Goal: Task Accomplishment & Management: Manage account settings

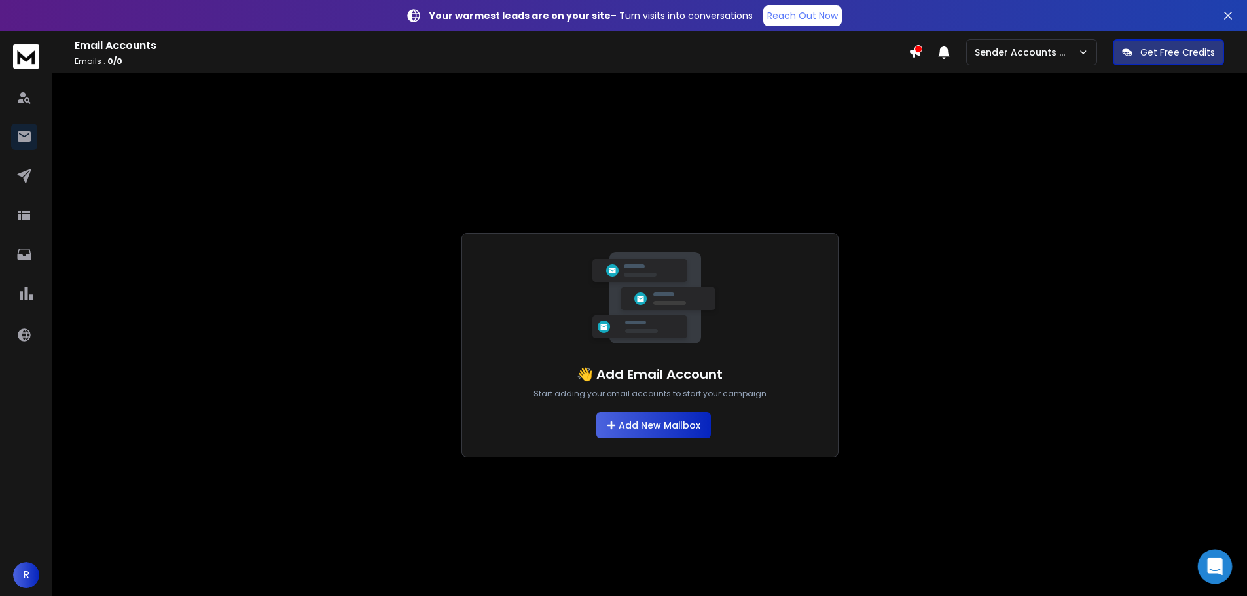
click at [1217, 565] on icon "Open Intercom Messenger" at bounding box center [1214, 566] width 15 height 17
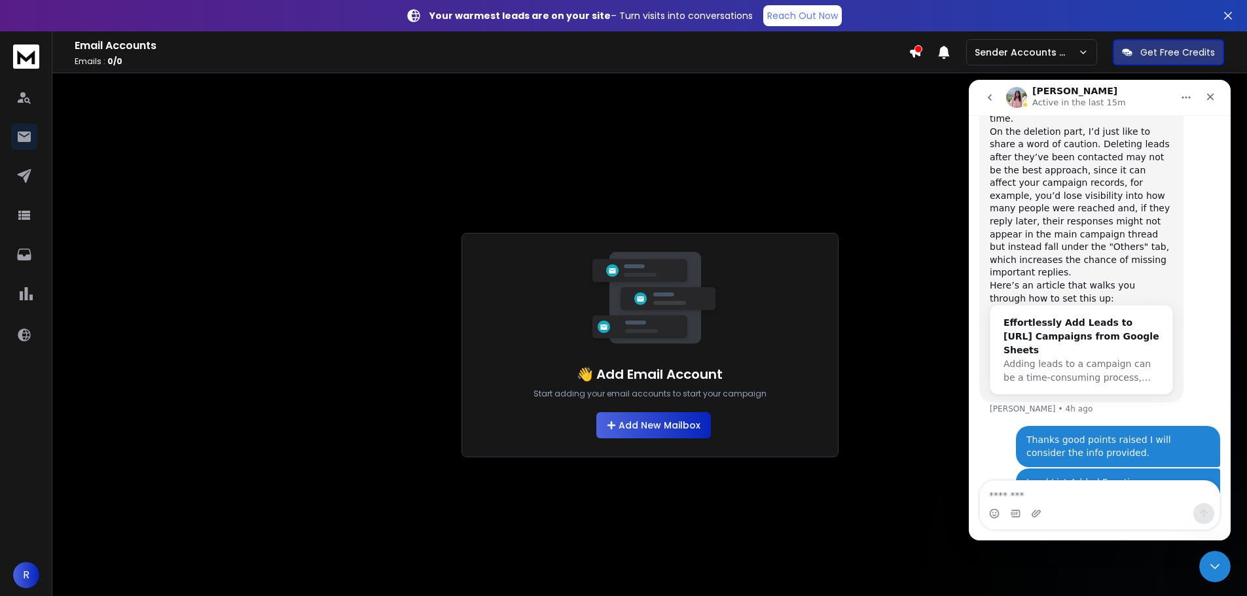
scroll to position [5710, 0]
click at [912, 168] on div "👋 Add Email Account Start adding your email accounts to start your campaign Add…" at bounding box center [649, 345] width 1153 height 518
click at [1206, 94] on icon "Close" at bounding box center [1210, 97] width 10 height 10
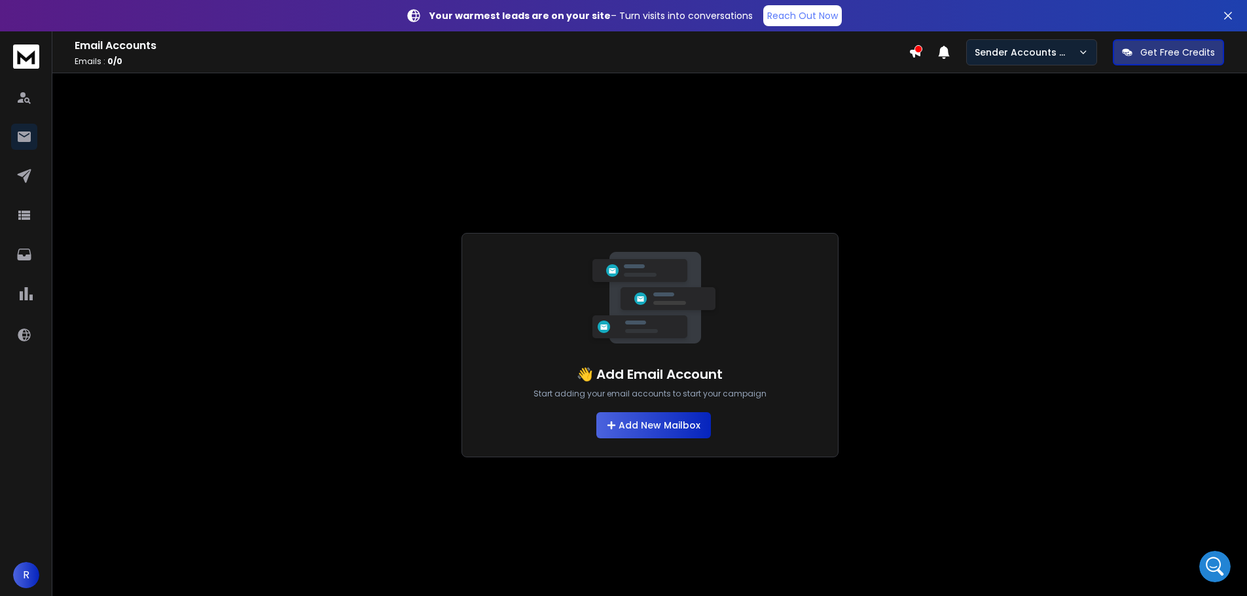
click at [1018, 55] on p "Sender Accounts Warmup" at bounding box center [1026, 52] width 103 height 13
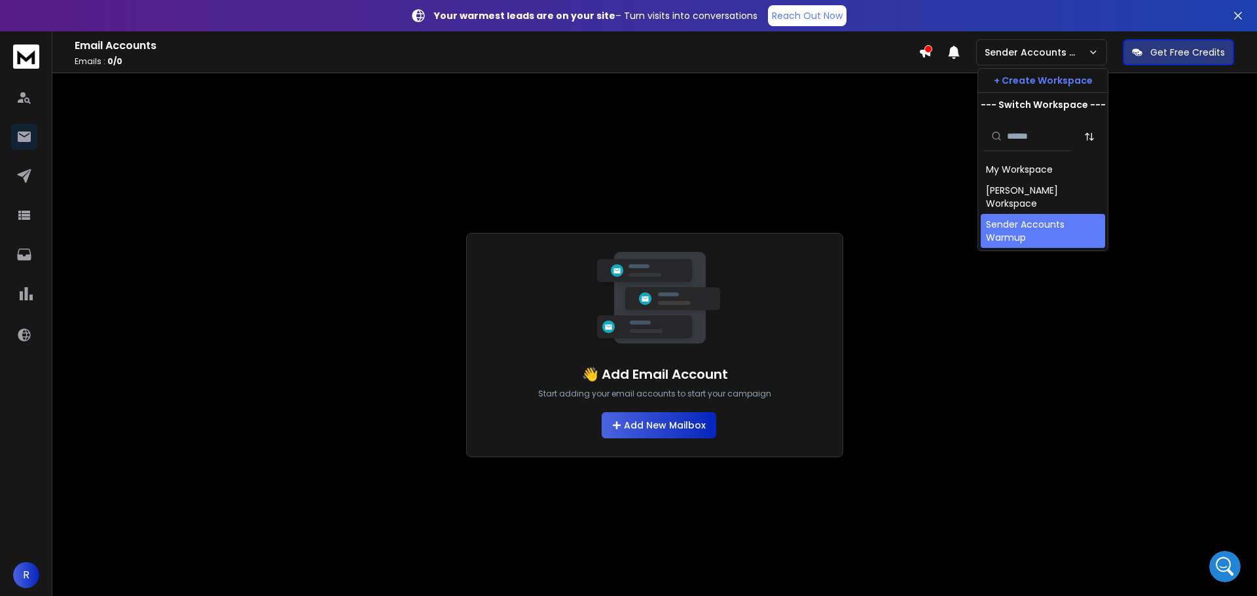
click at [1016, 218] on div "Sender Accounts Warmup" at bounding box center [1043, 231] width 114 height 26
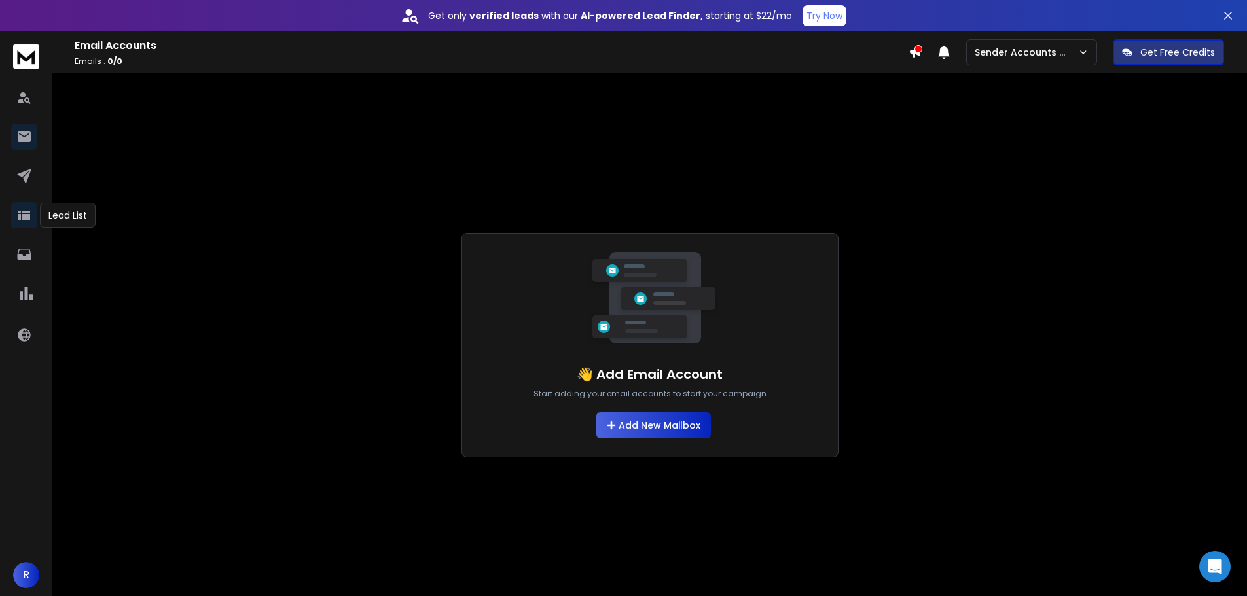
click at [18, 211] on icon at bounding box center [24, 215] width 12 height 9
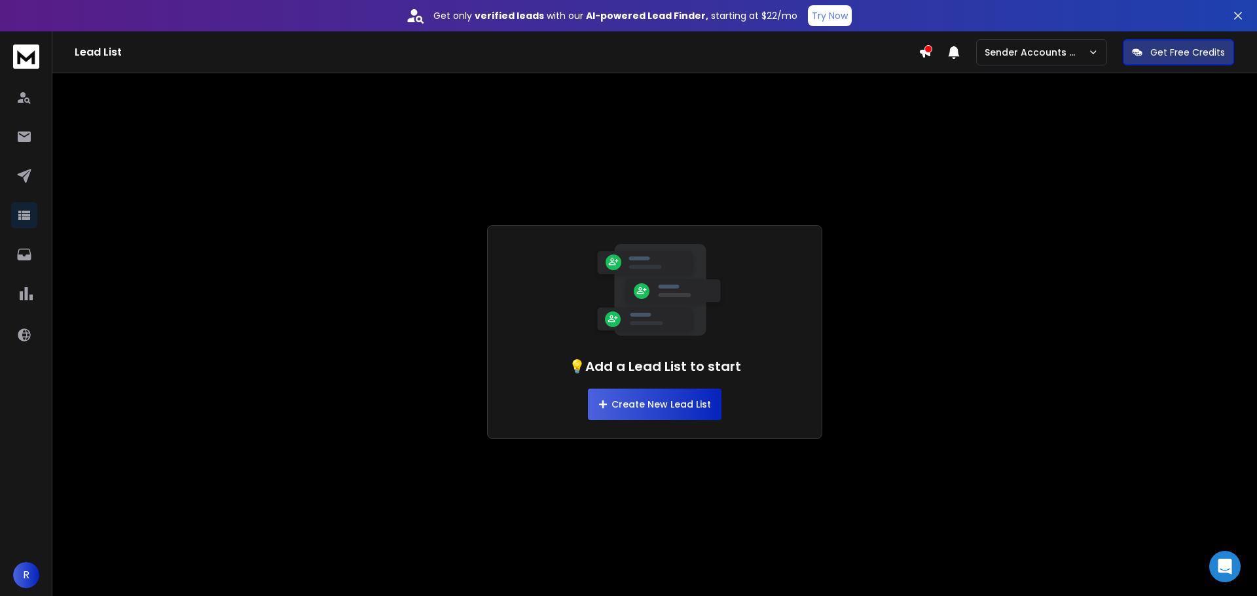
click at [666, 400] on button "Create New Lead List" at bounding box center [655, 404] width 134 height 31
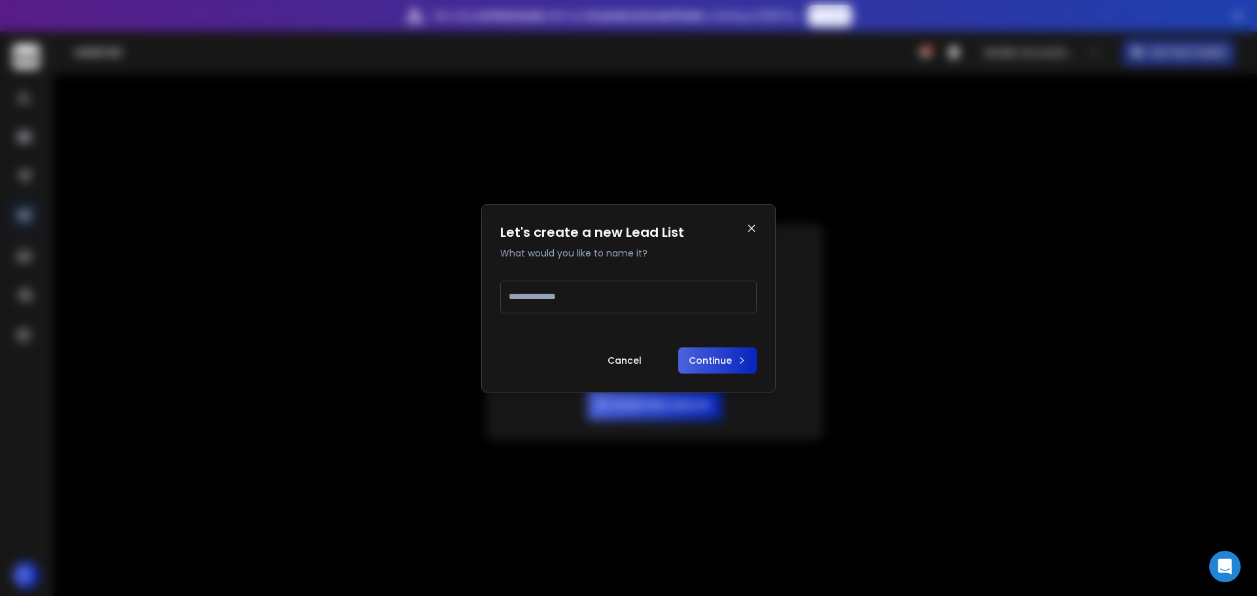
click at [588, 389] on button "Create New Lead List" at bounding box center [655, 404] width 134 height 31
click at [567, 298] on input at bounding box center [628, 297] width 257 height 33
type input "**********"
click at [701, 363] on button "Continue" at bounding box center [717, 361] width 79 height 26
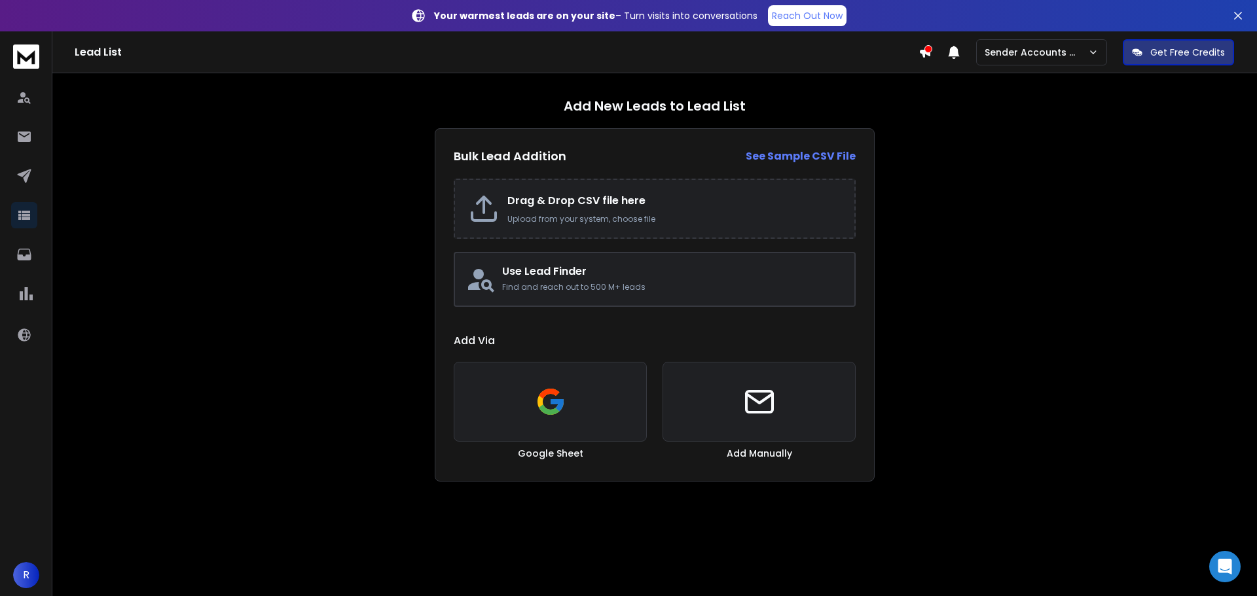
click at [953, 156] on div "Add New Leads to Lead List Bulk Lead Addition See Sample CSV File Drag & Drop C…" at bounding box center [654, 289] width 1205 height 385
click at [1092, 52] on icon "button" at bounding box center [1093, 52] width 10 height 13
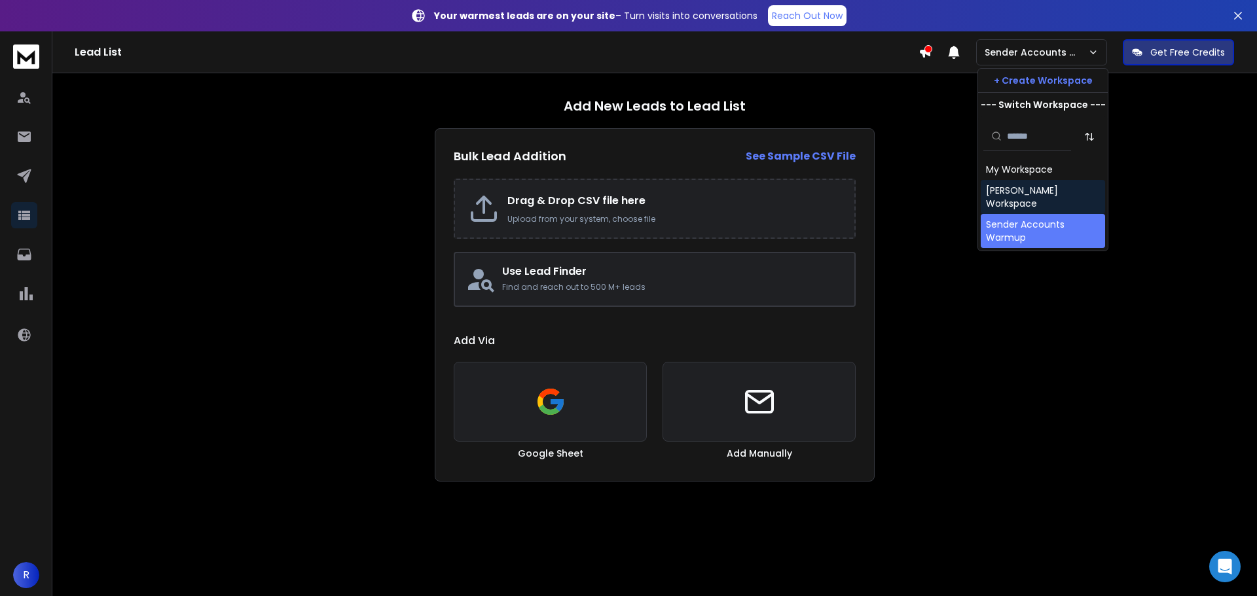
click at [1047, 185] on div "Henry's Workspace" at bounding box center [1043, 197] width 114 height 26
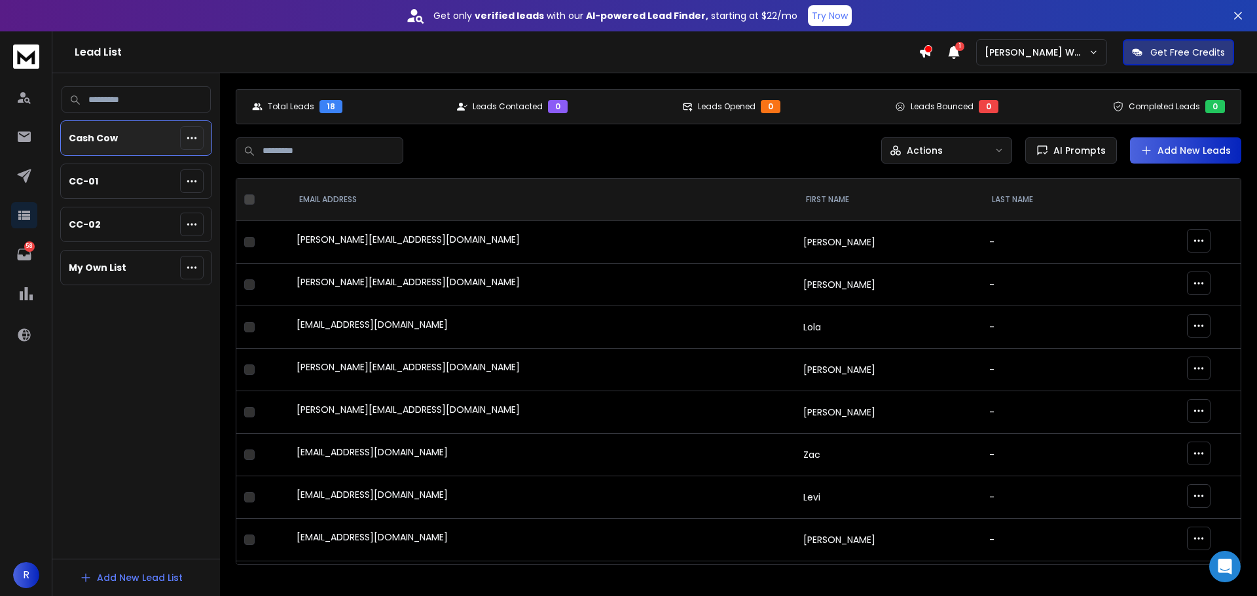
click at [106, 268] on p "My Own List" at bounding box center [98, 267] width 58 height 13
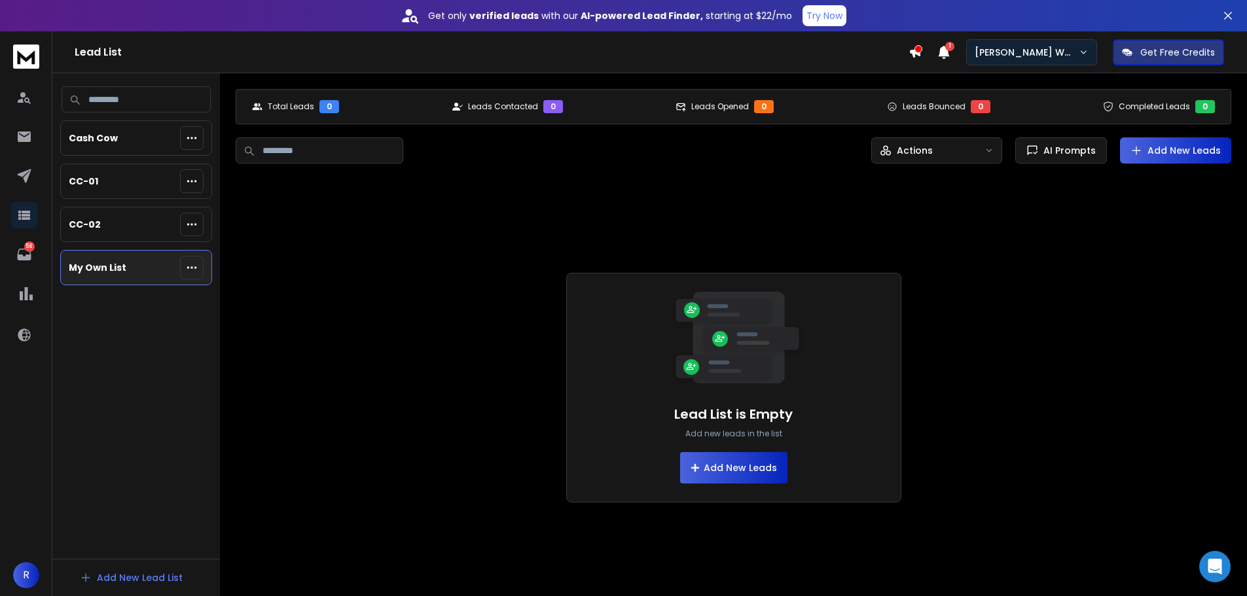
click at [1086, 51] on icon "button" at bounding box center [1084, 52] width 5 height 3
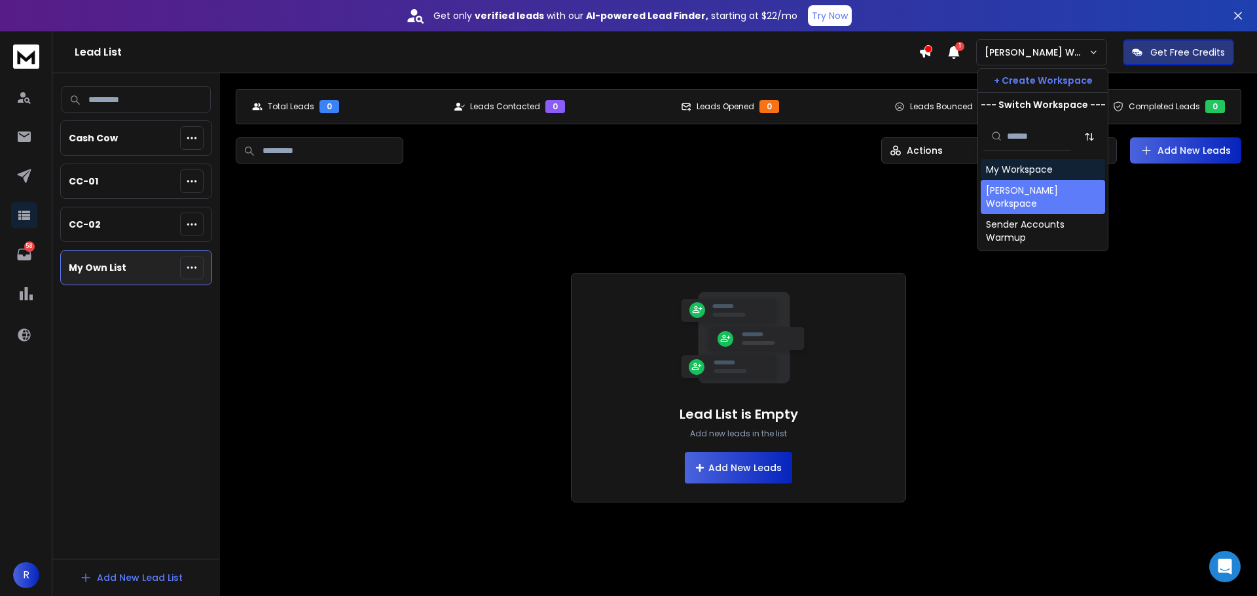
click at [1022, 169] on div "My Workspace" at bounding box center [1019, 169] width 67 height 13
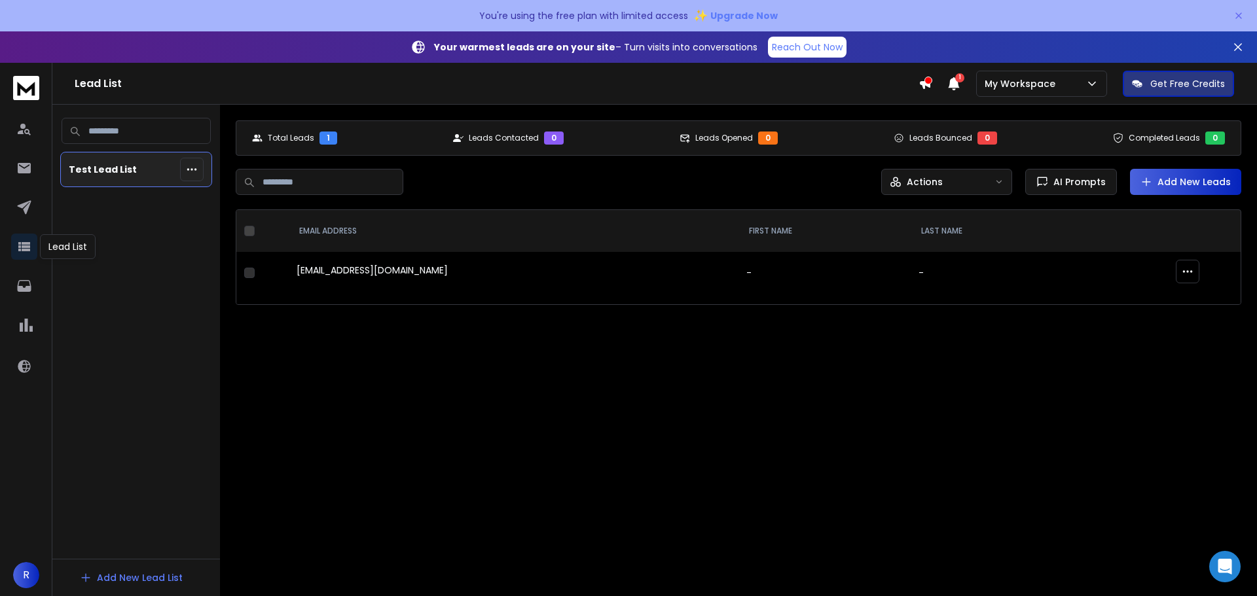
click at [24, 247] on icon at bounding box center [24, 246] width 12 height 9
click at [1095, 82] on icon "button" at bounding box center [1092, 83] width 7 height 3
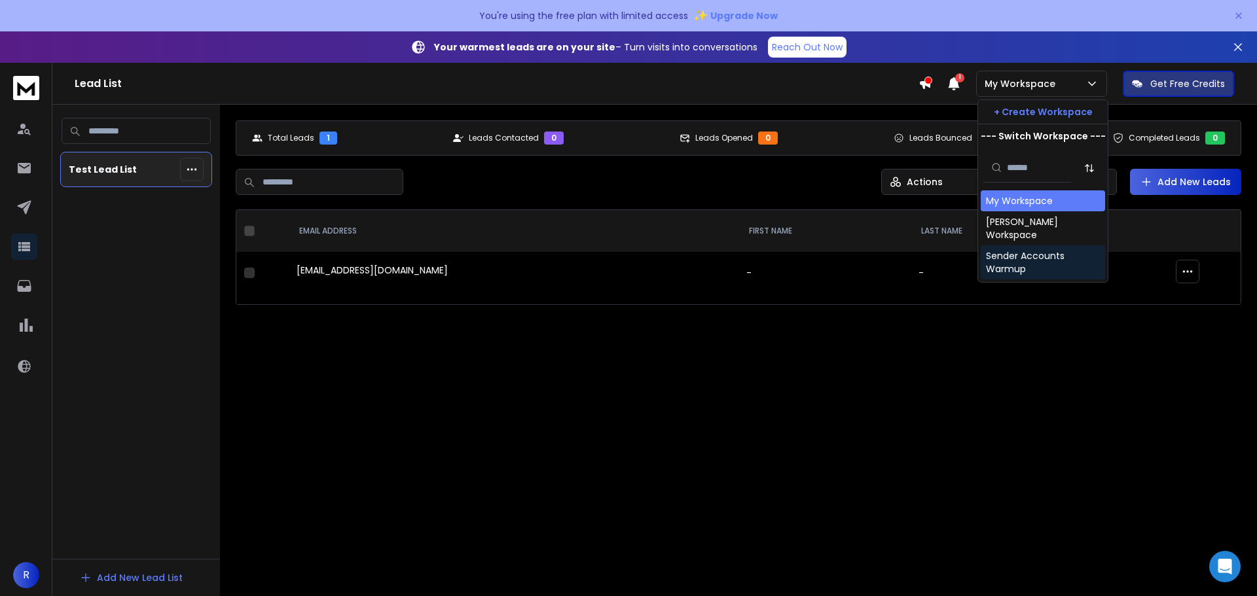
click at [1013, 253] on div "Sender Accounts Warmup" at bounding box center [1043, 262] width 114 height 26
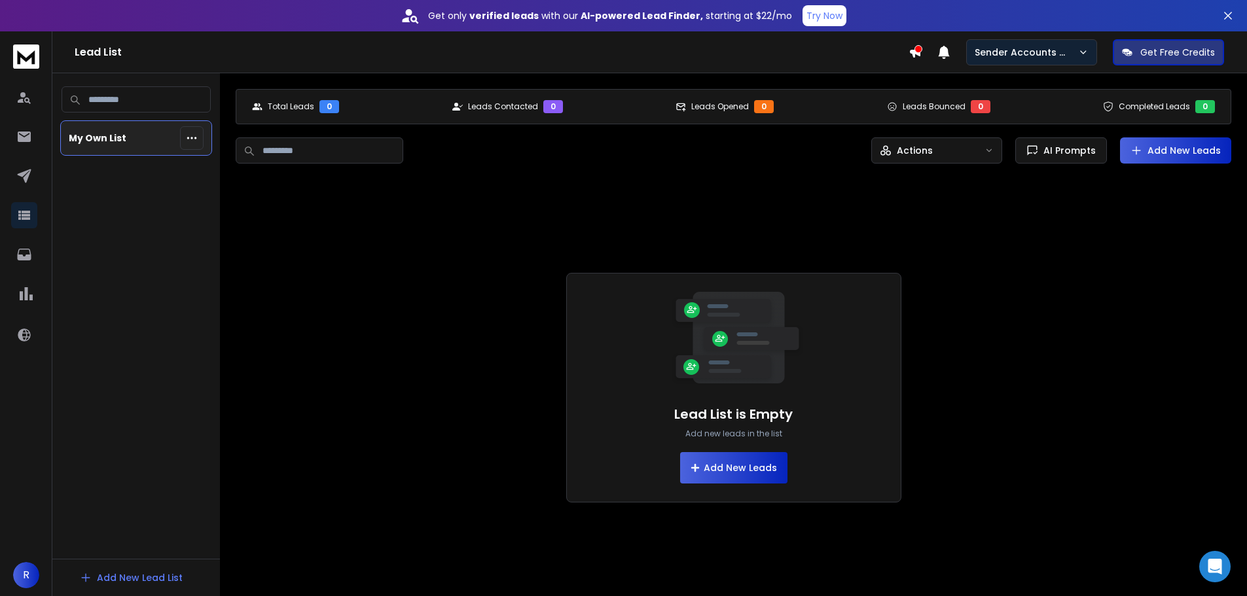
click at [1084, 51] on icon "button" at bounding box center [1083, 52] width 10 height 13
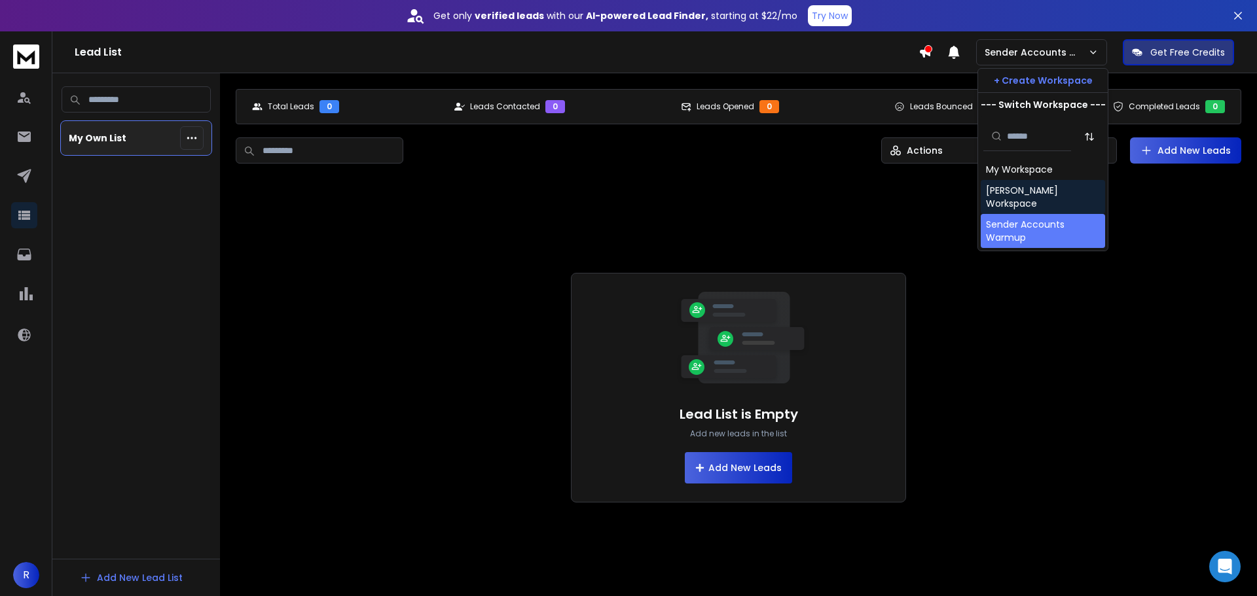
click at [1037, 191] on div "[PERSON_NAME] Workspace" at bounding box center [1043, 197] width 114 height 26
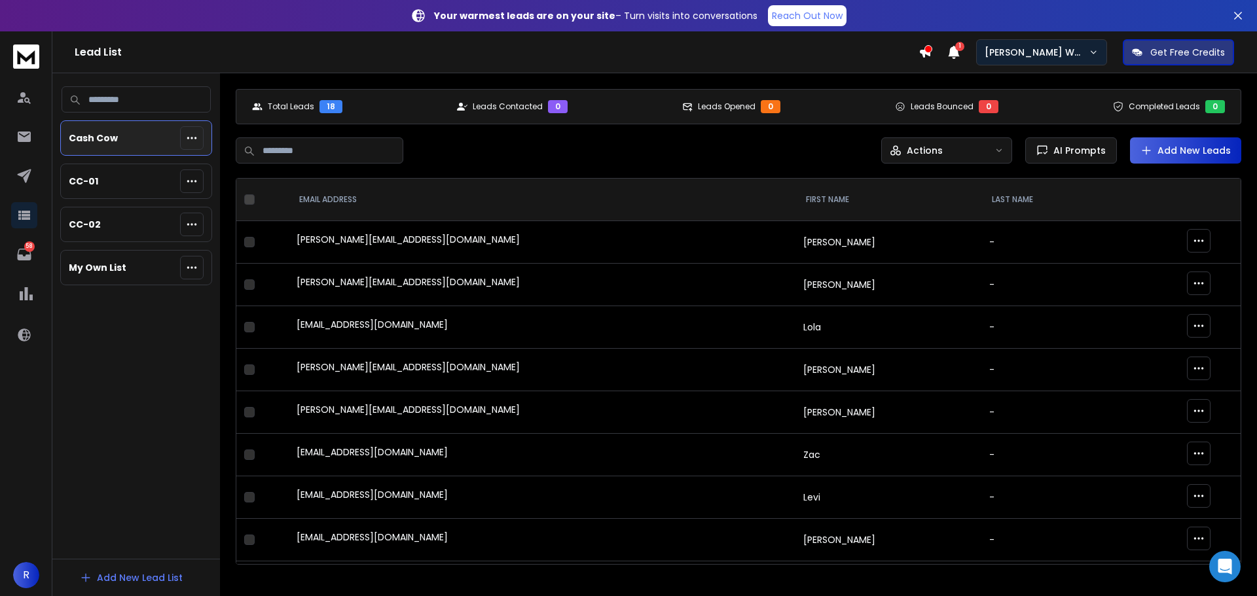
click at [1090, 52] on icon "button" at bounding box center [1094, 52] width 10 height 13
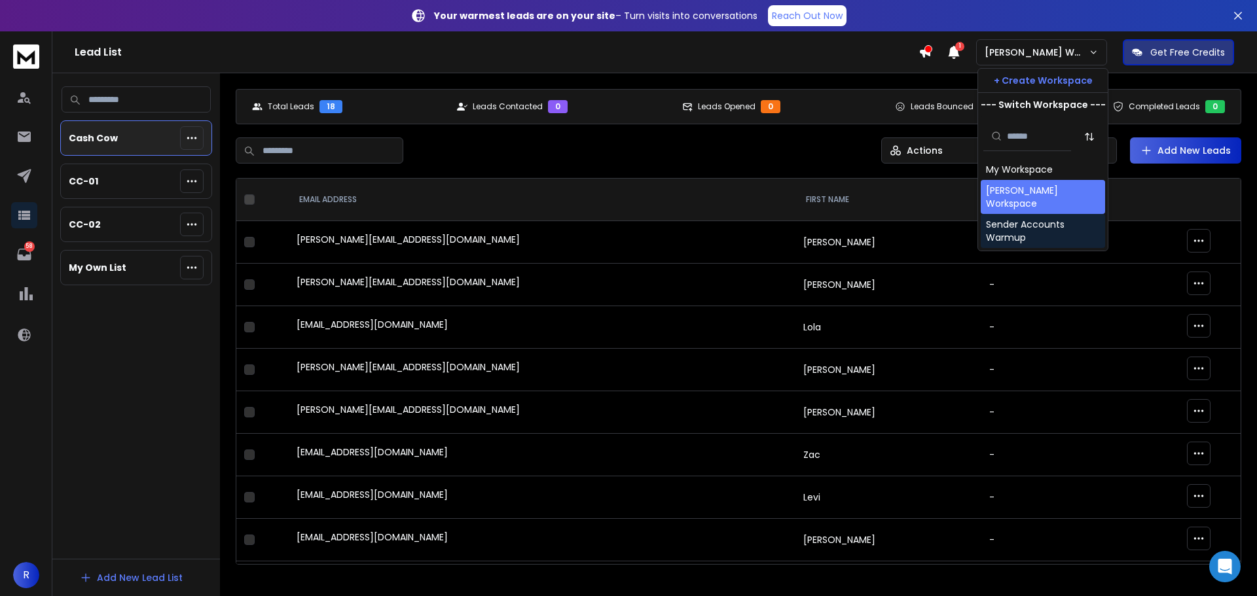
click at [1008, 218] on div "Sender Accounts Warmup" at bounding box center [1043, 231] width 114 height 26
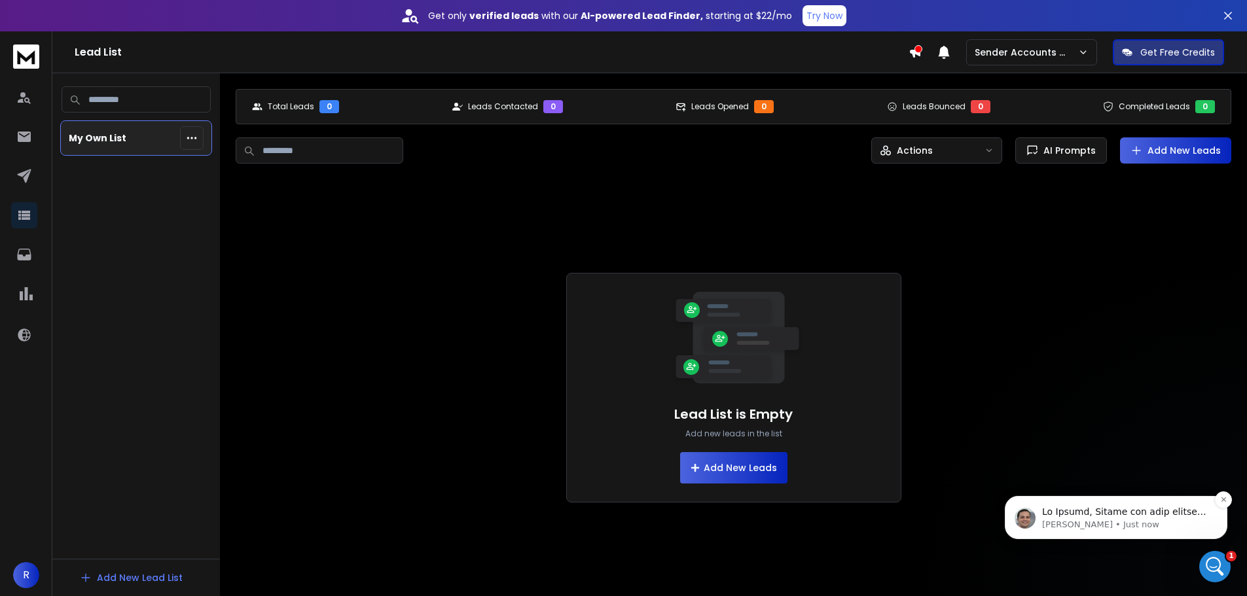
click at [1072, 507] on p "message notification from Raj, Just now. Hi Robert, Thanks for your feedback an…" at bounding box center [1126, 512] width 169 height 13
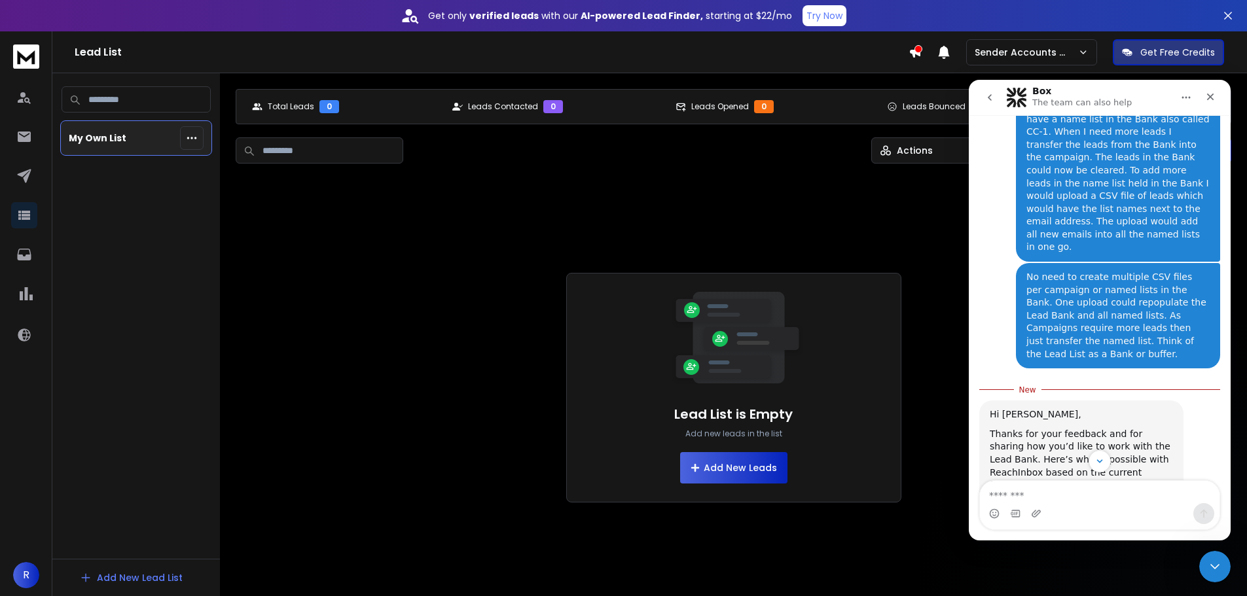
scroll to position [6438, 0]
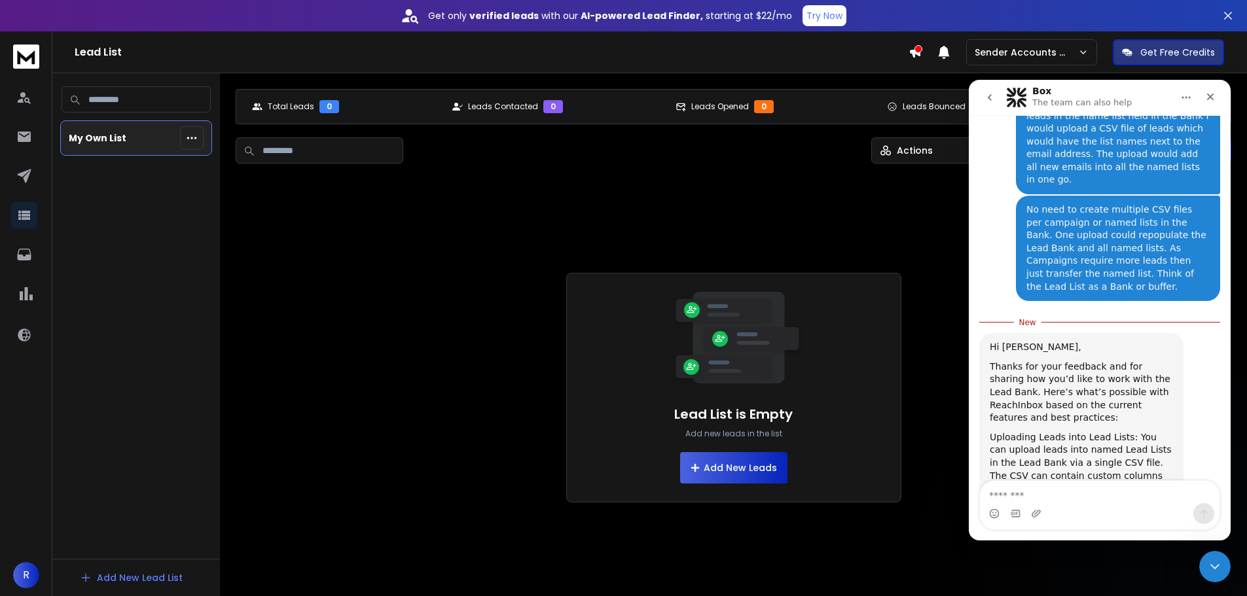
click at [1021, 496] on textarea "Message…" at bounding box center [1100, 492] width 240 height 22
type textarea "*"
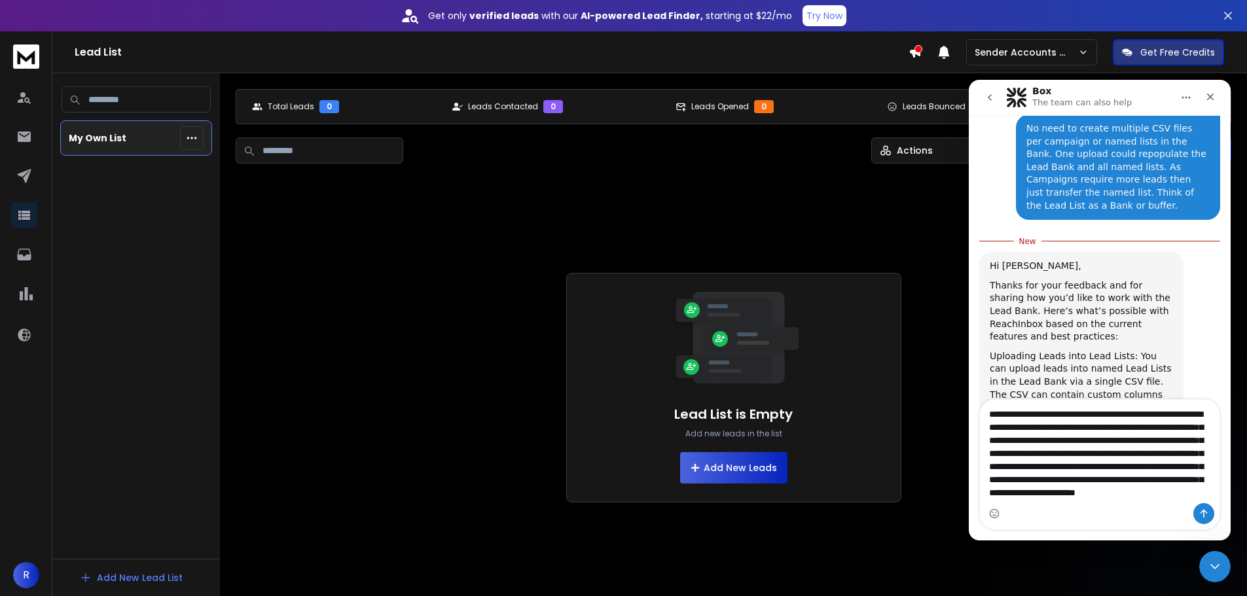
scroll to position [22, 0]
drag, startPoint x: 1095, startPoint y: 492, endPoint x: 1108, endPoint y: 501, distance: 15.1
click at [1096, 492] on textarea "**********" at bounding box center [1100, 451] width 240 height 103
click at [1092, 492] on textarea "**********" at bounding box center [1100, 451] width 240 height 103
click at [1148, 498] on textarea "**********" at bounding box center [1100, 451] width 240 height 103
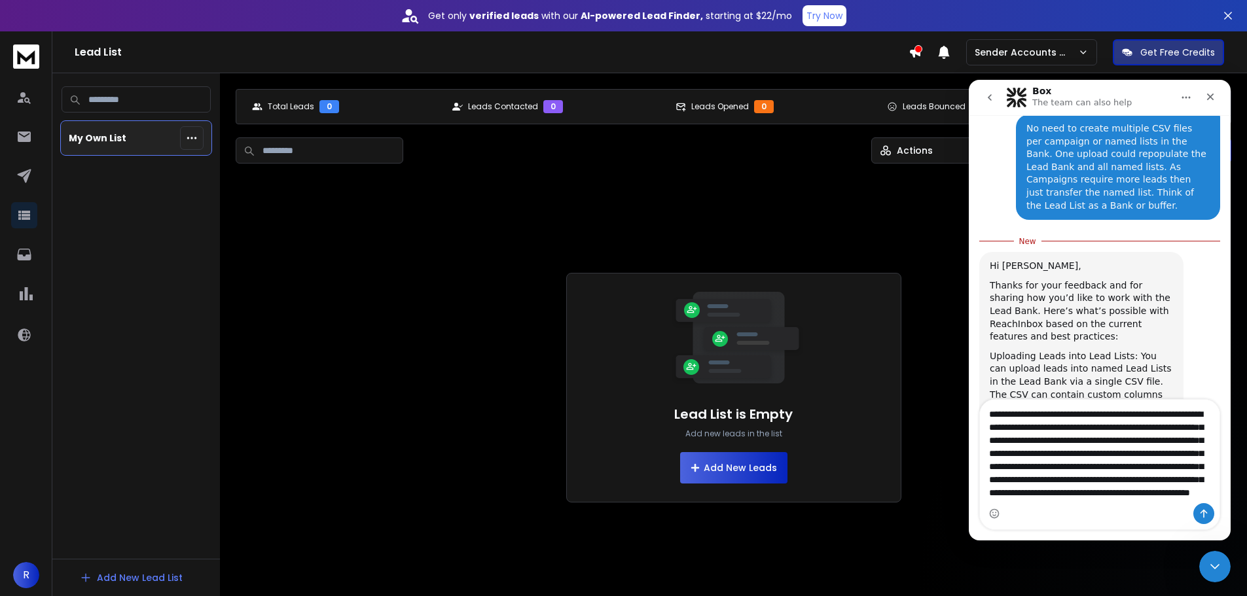
click at [1138, 501] on textarea "**********" at bounding box center [1100, 451] width 240 height 103
type textarea "**********"
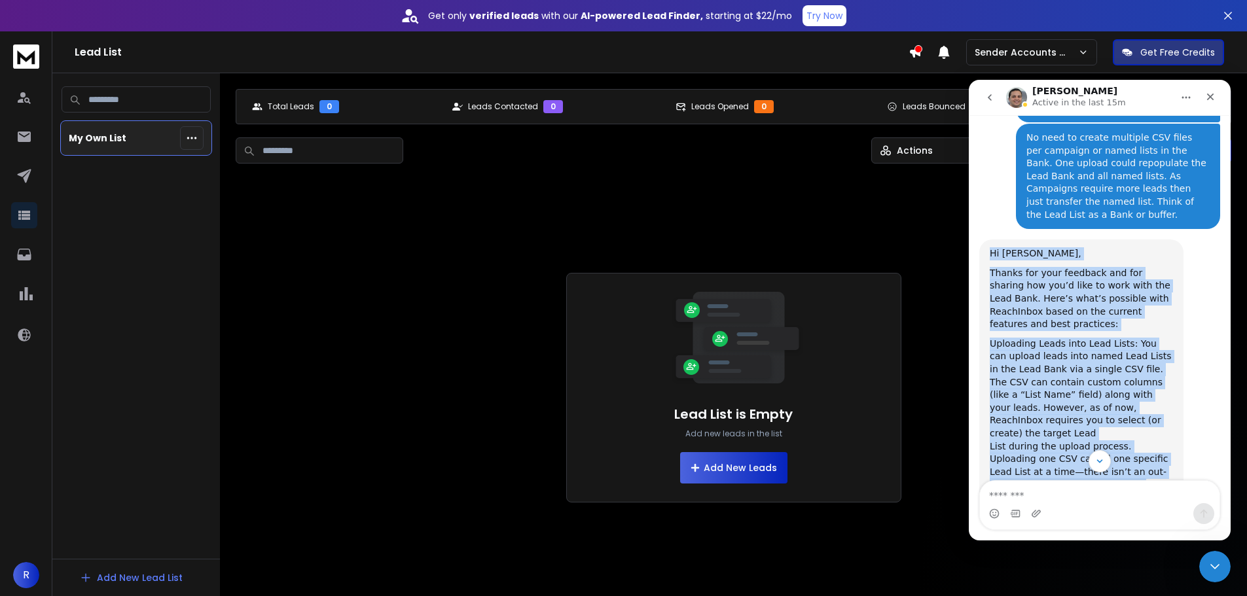
scroll to position [6609, 0]
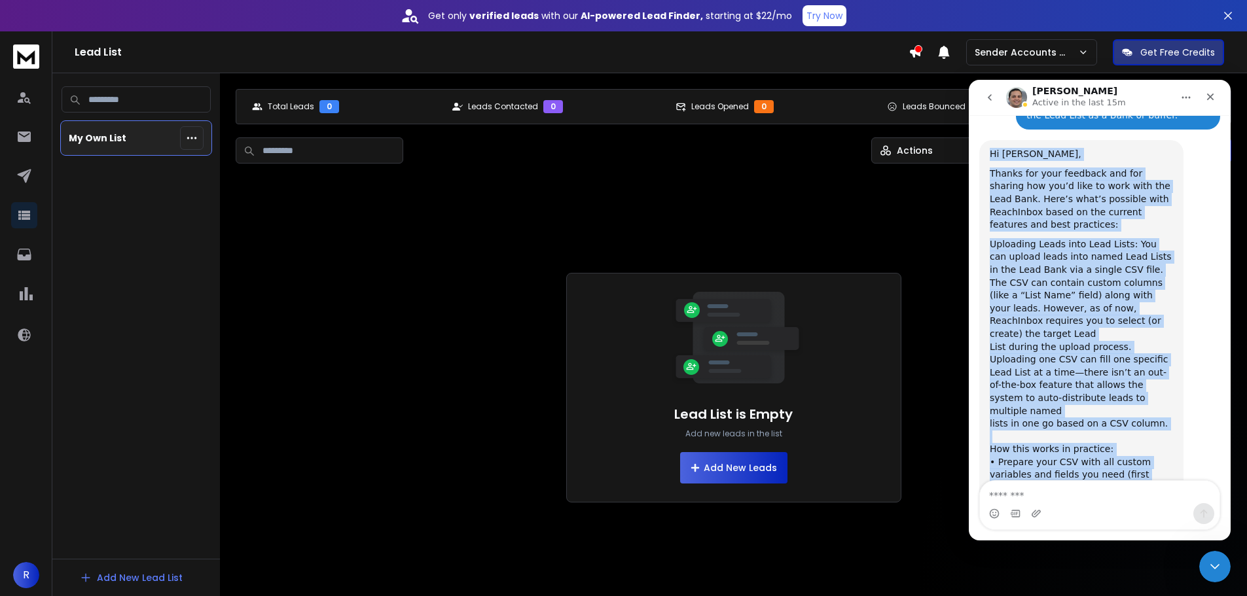
drag, startPoint x: 989, startPoint y: 164, endPoint x: 1106, endPoint y: 427, distance: 287.5
click at [1129, 488] on div "Hi there 👋 How can we help? August 15 Following up on yesterday about workspace…" at bounding box center [1100, 328] width 262 height 426
copy div "Hi Robert, Thanks for your feedback and for sharing how you’d like to work with…"
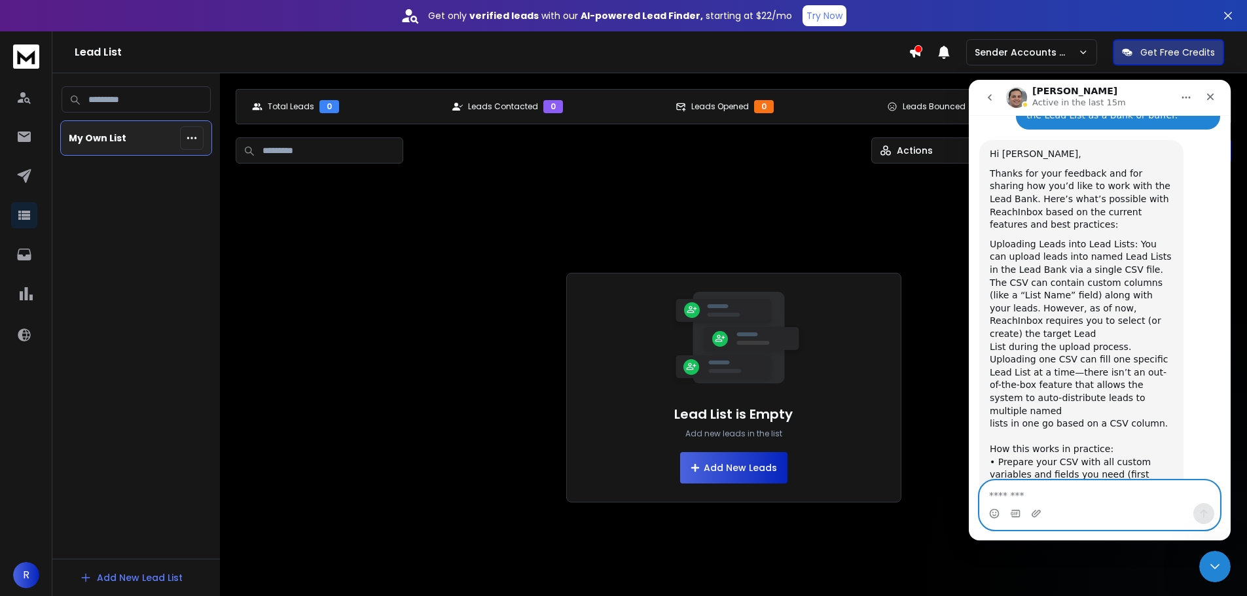
click at [1043, 496] on textarea "Message…" at bounding box center [1100, 492] width 240 height 22
click at [1087, 490] on textarea "**********" at bounding box center [1100, 479] width 240 height 22
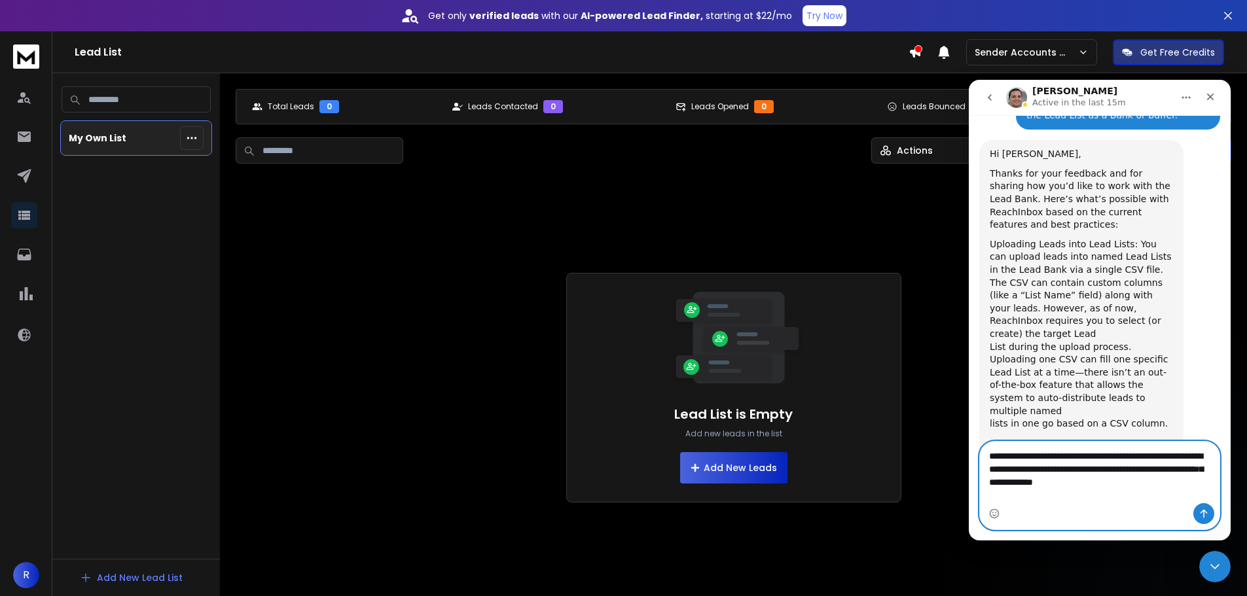
type textarea "**********"
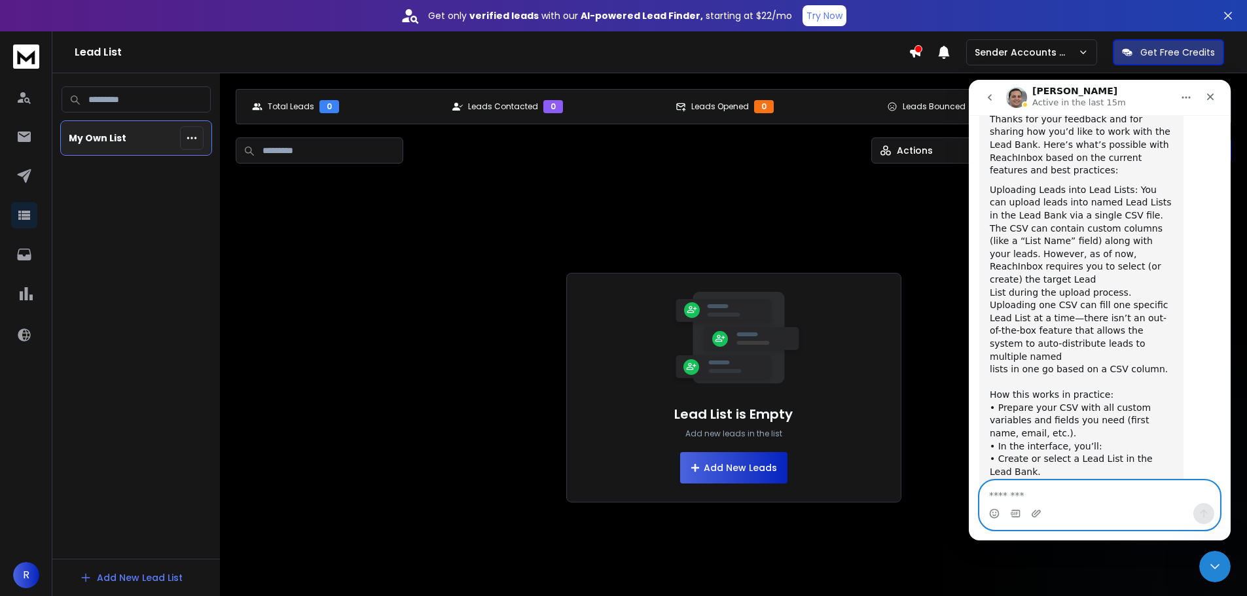
scroll to position [6677, 0]
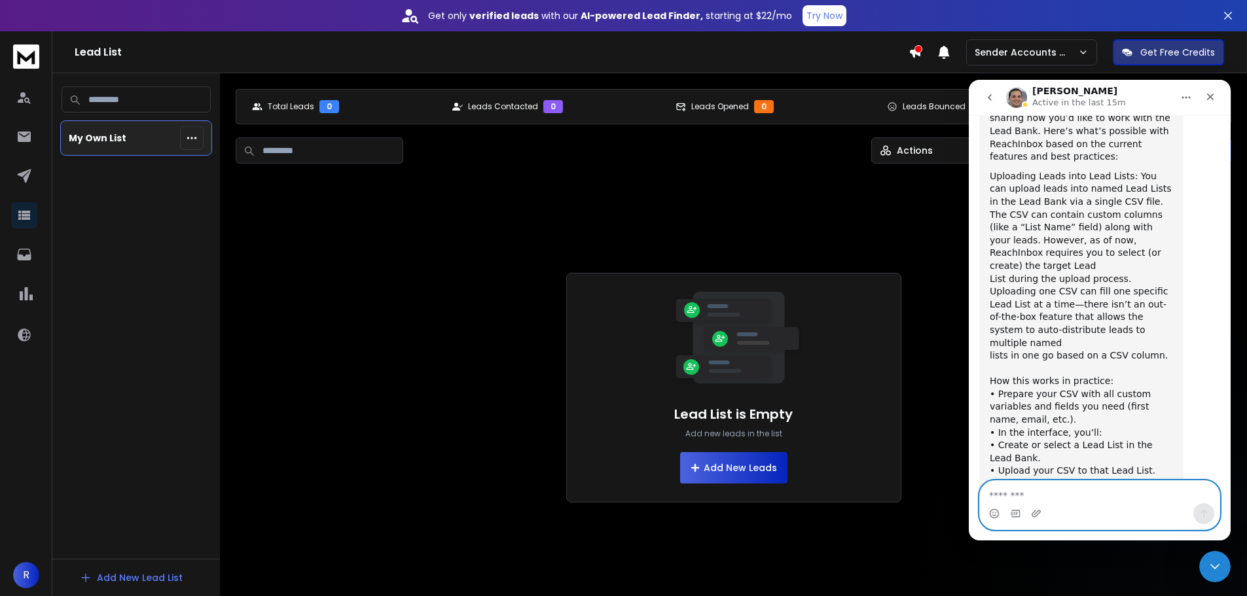
click at [1054, 495] on textarea "Message…" at bounding box center [1100, 492] width 240 height 22
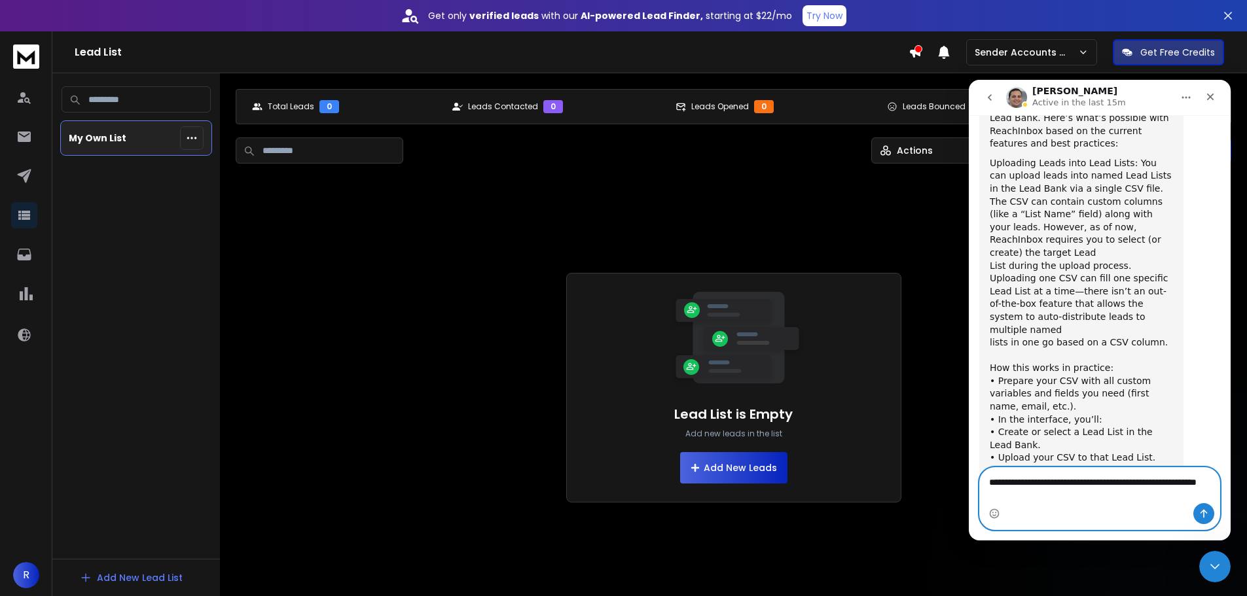
type textarea "**********"
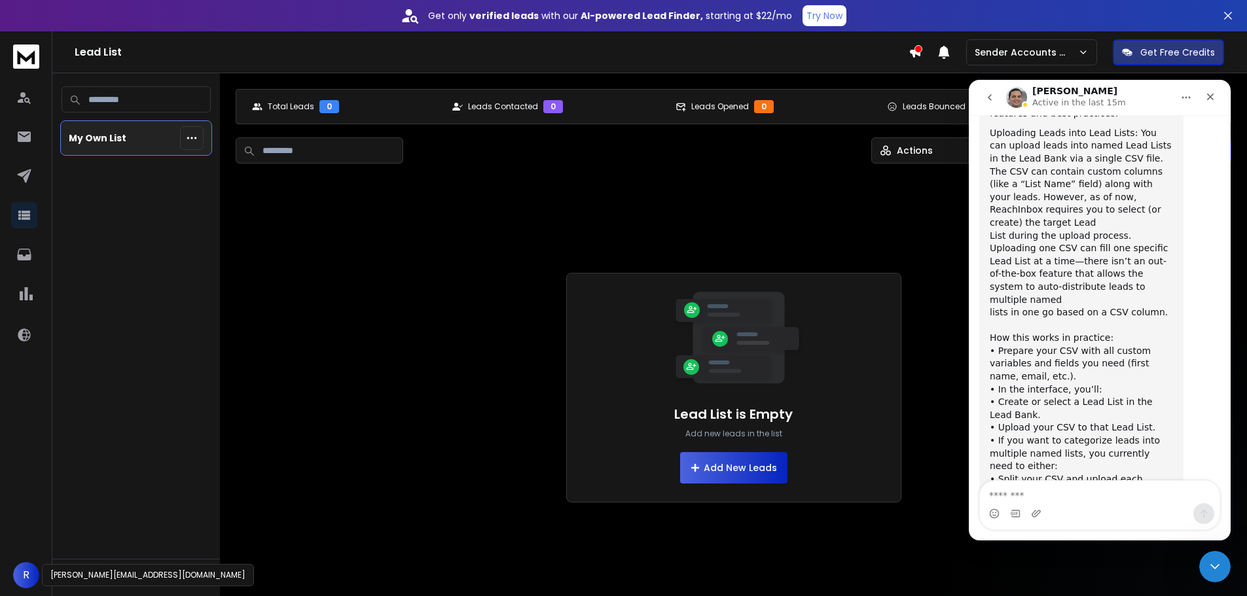
click at [27, 572] on span "R" at bounding box center [26, 575] width 26 height 26
click at [66, 571] on p "Logout" at bounding box center [78, 574] width 31 height 13
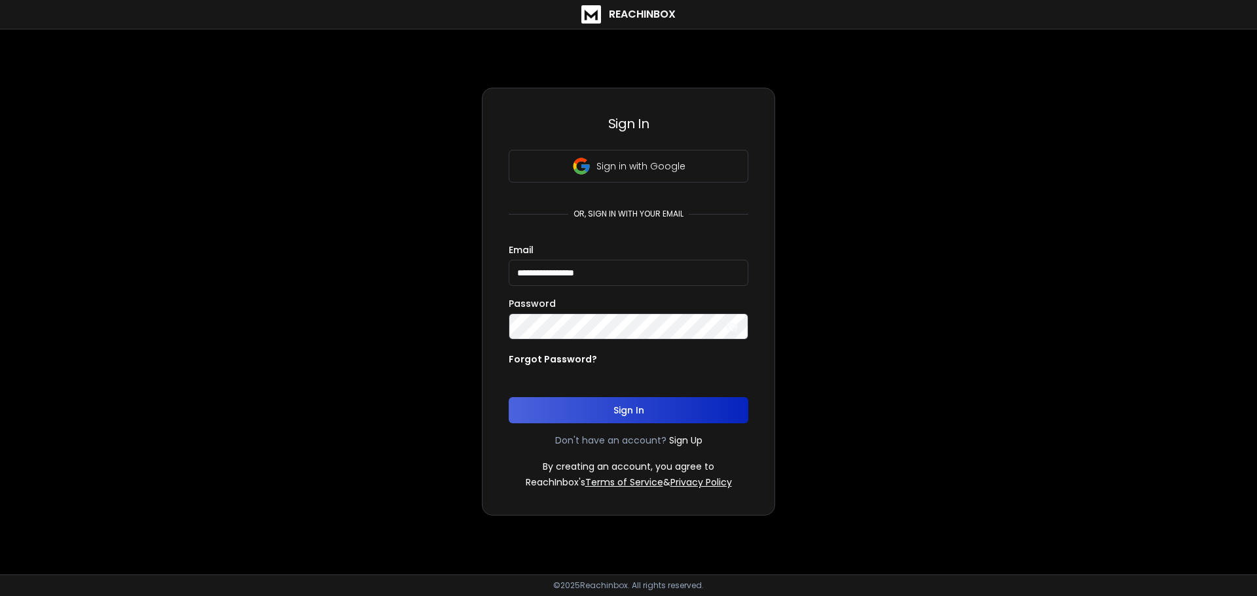
click at [540, 272] on input "**********" at bounding box center [629, 273] width 240 height 26
type input "**********"
click at [613, 415] on button "Sign In" at bounding box center [629, 410] width 240 height 26
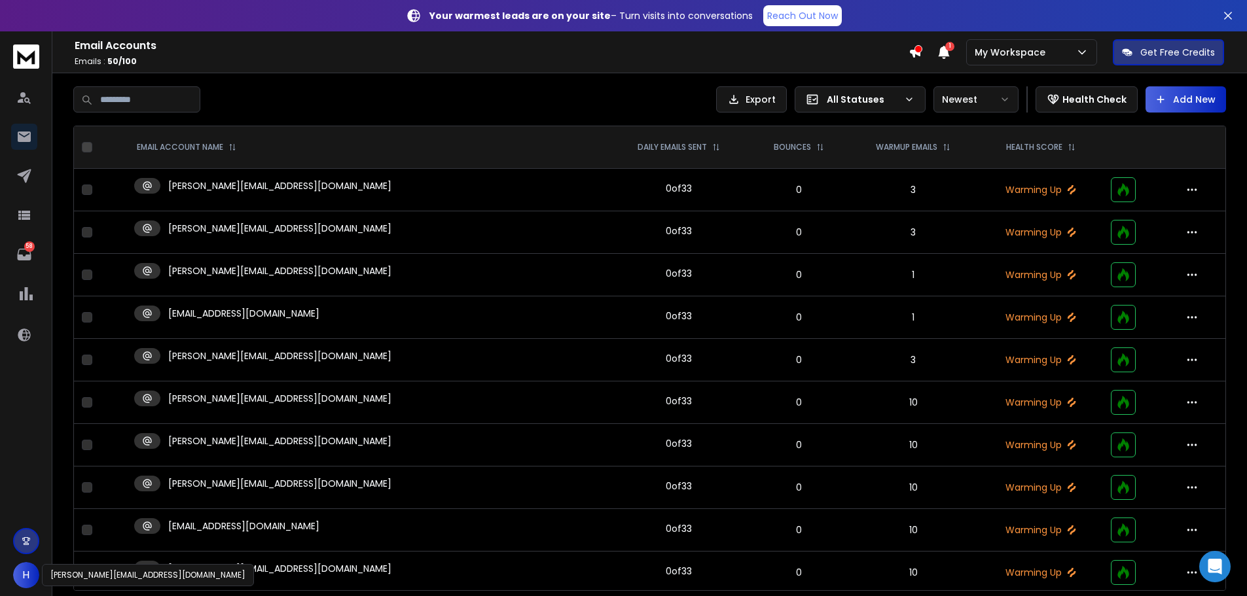
click at [24, 577] on span "H" at bounding box center [26, 575] width 26 height 26
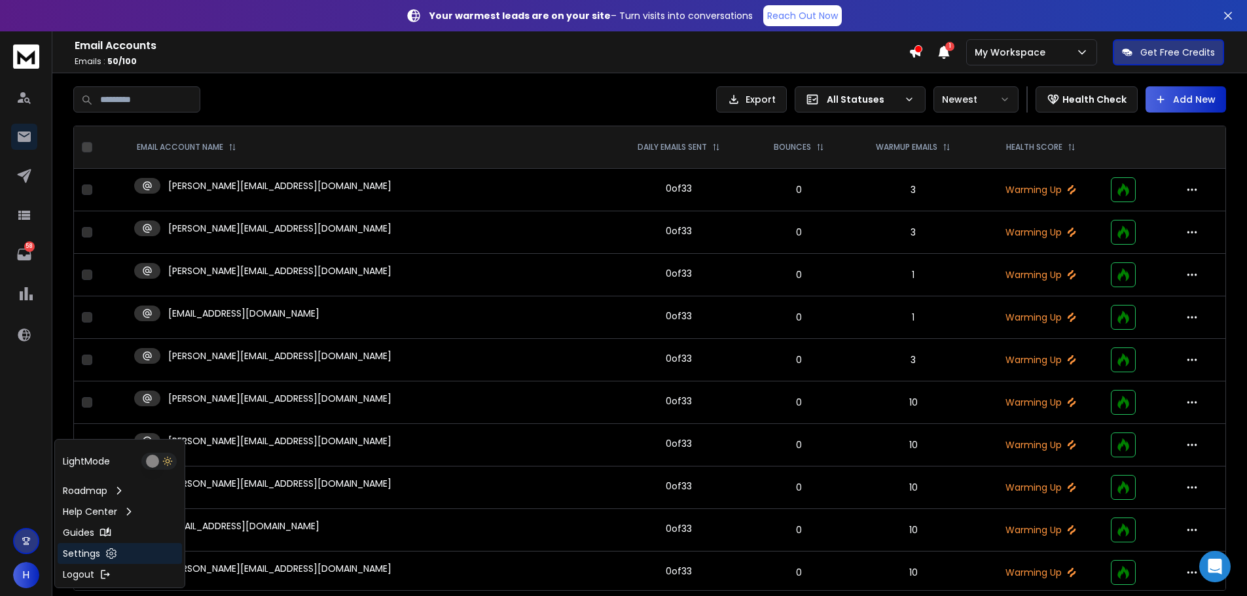
click at [89, 549] on p "Settings" at bounding box center [81, 553] width 37 height 13
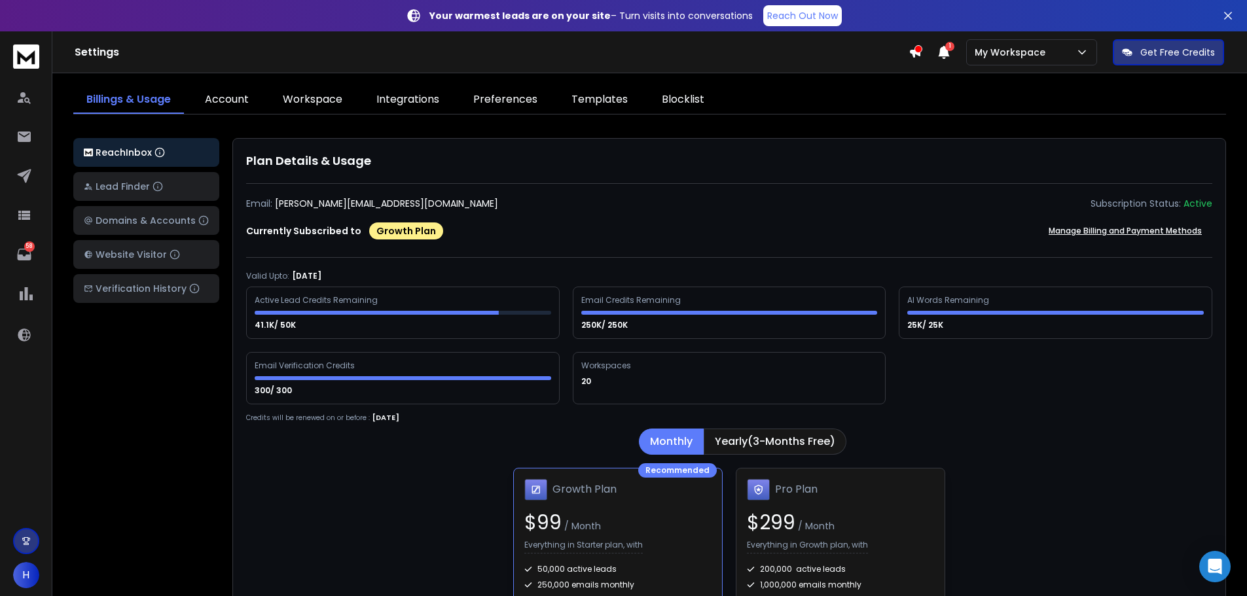
click at [417, 100] on link "Integrations" at bounding box center [407, 99] width 89 height 27
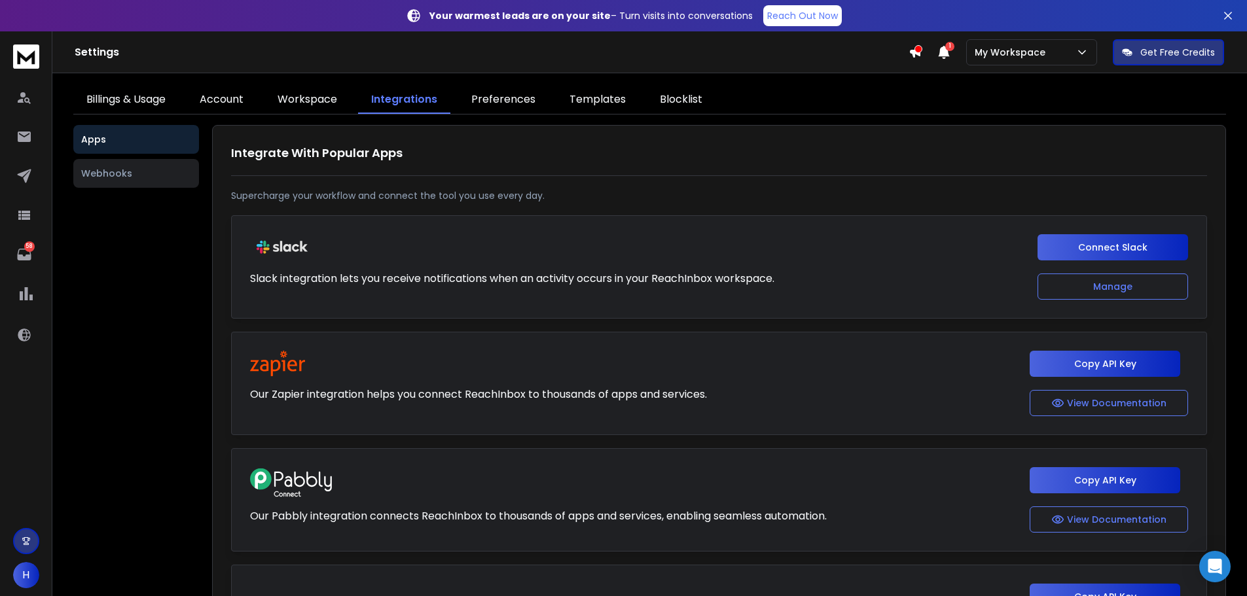
click at [1097, 365] on button "Copy API Key" at bounding box center [1105, 364] width 151 height 26
click at [276, 365] on icon at bounding box center [277, 364] width 55 height 26
click at [1082, 407] on button "View Documentation" at bounding box center [1109, 403] width 158 height 26
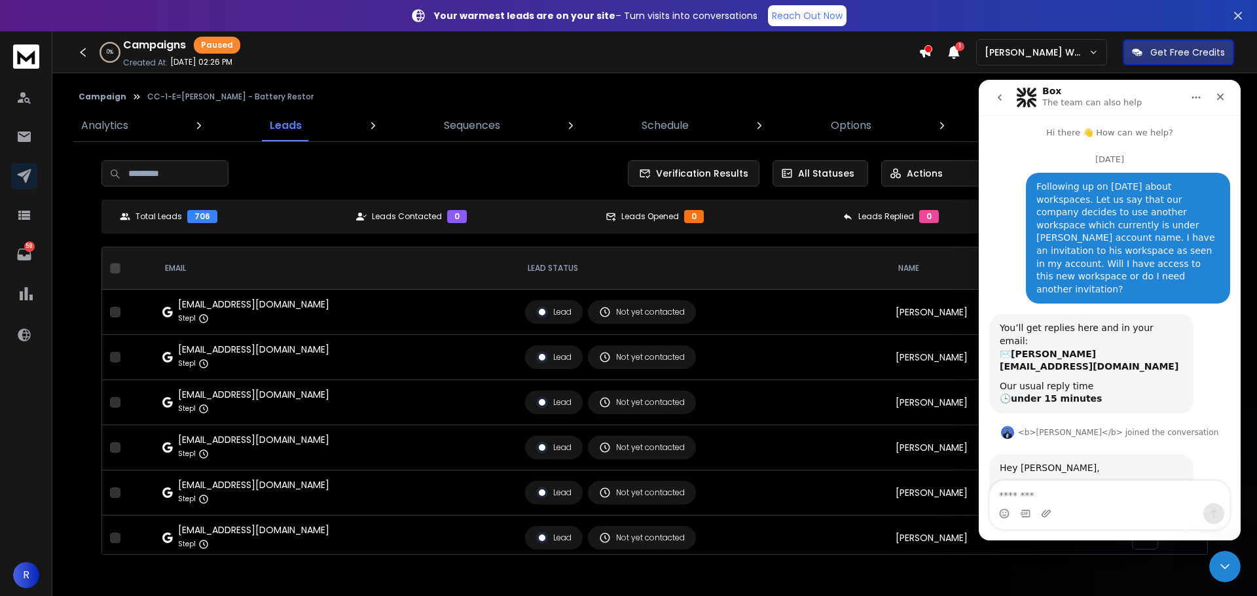
scroll to position [6901, 0]
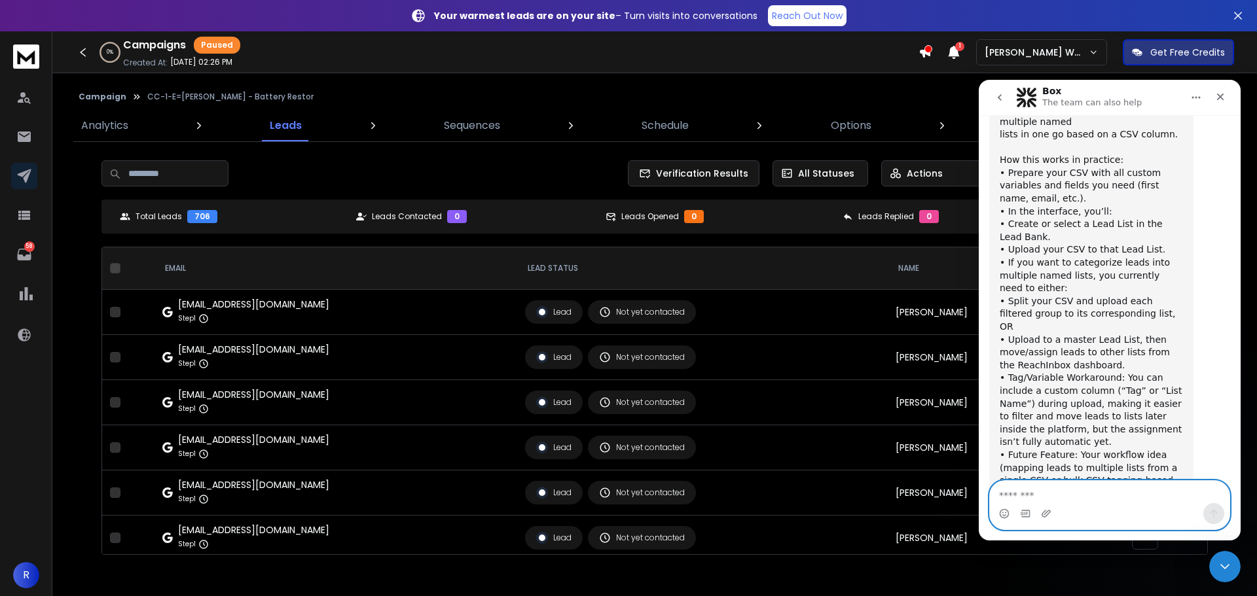
click at [1043, 501] on textarea "Message…" at bounding box center [1110, 492] width 240 height 22
type textarea "*"
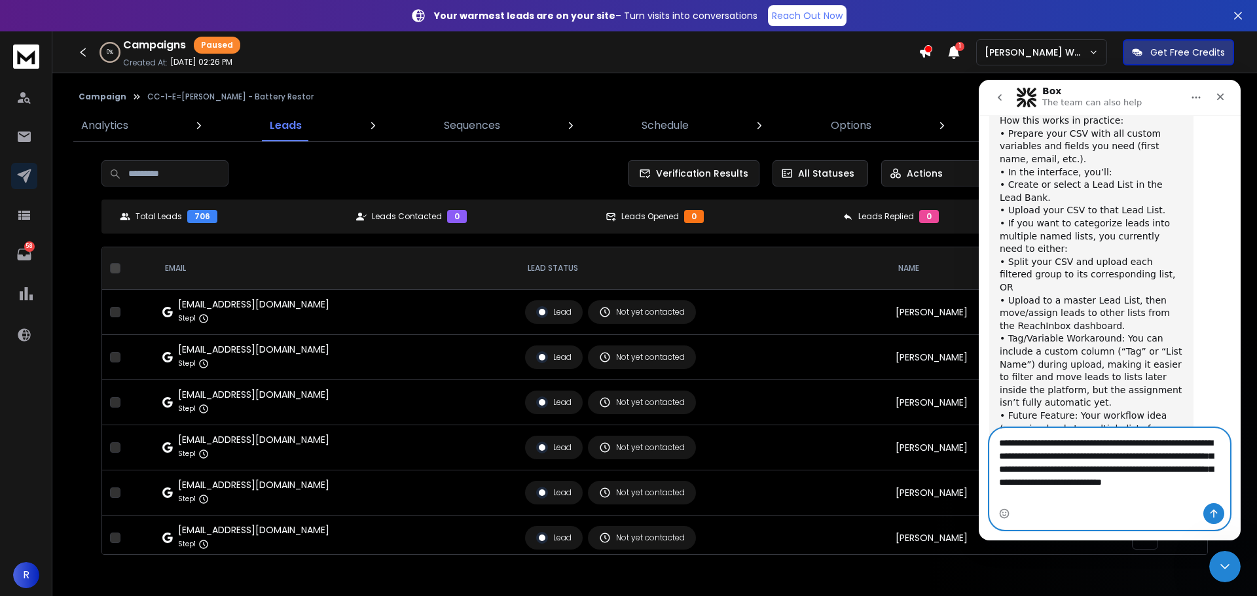
scroll to position [6953, 0]
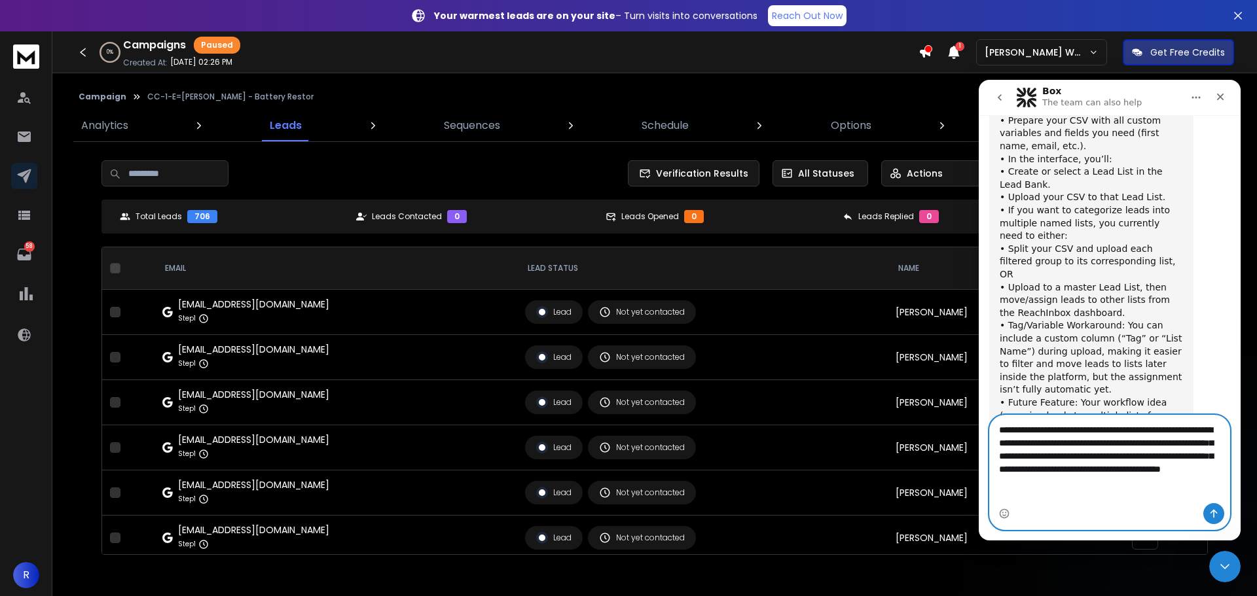
type textarea "**********"
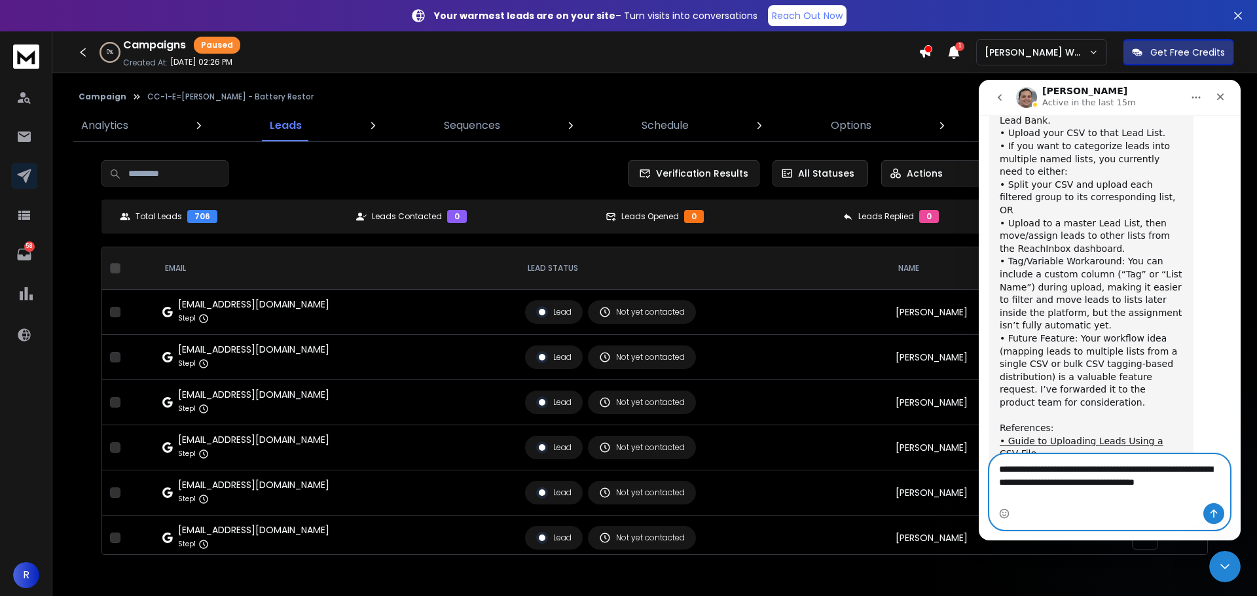
scroll to position [7030, 0]
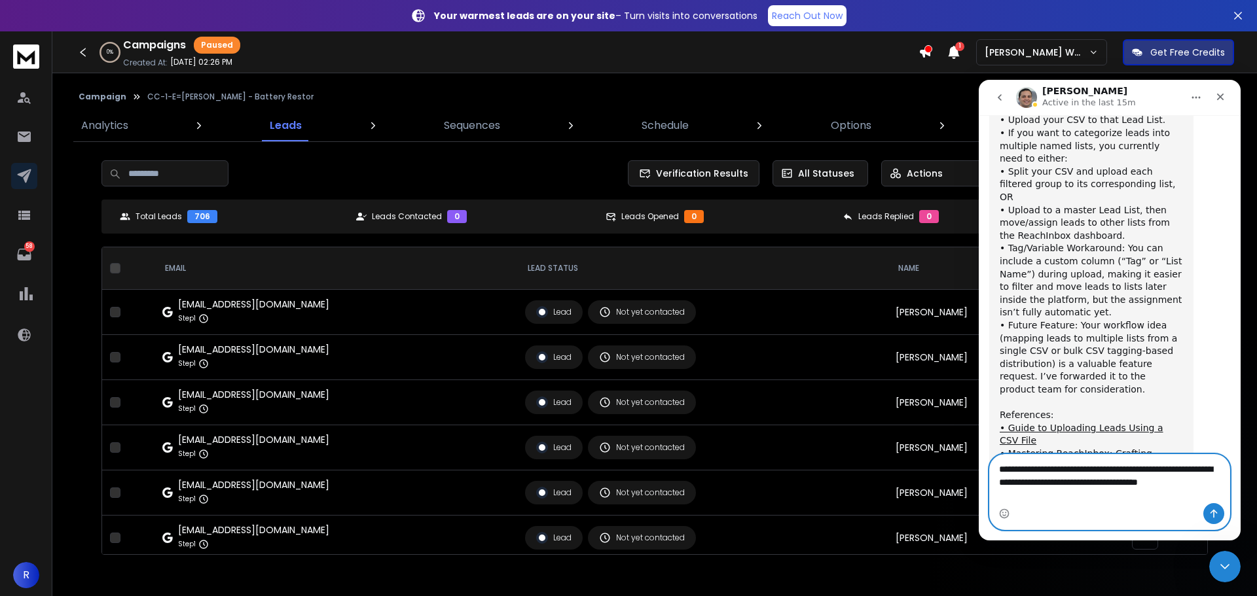
type textarea "**********"
click at [1220, 517] on button "Send a message…" at bounding box center [1213, 513] width 21 height 21
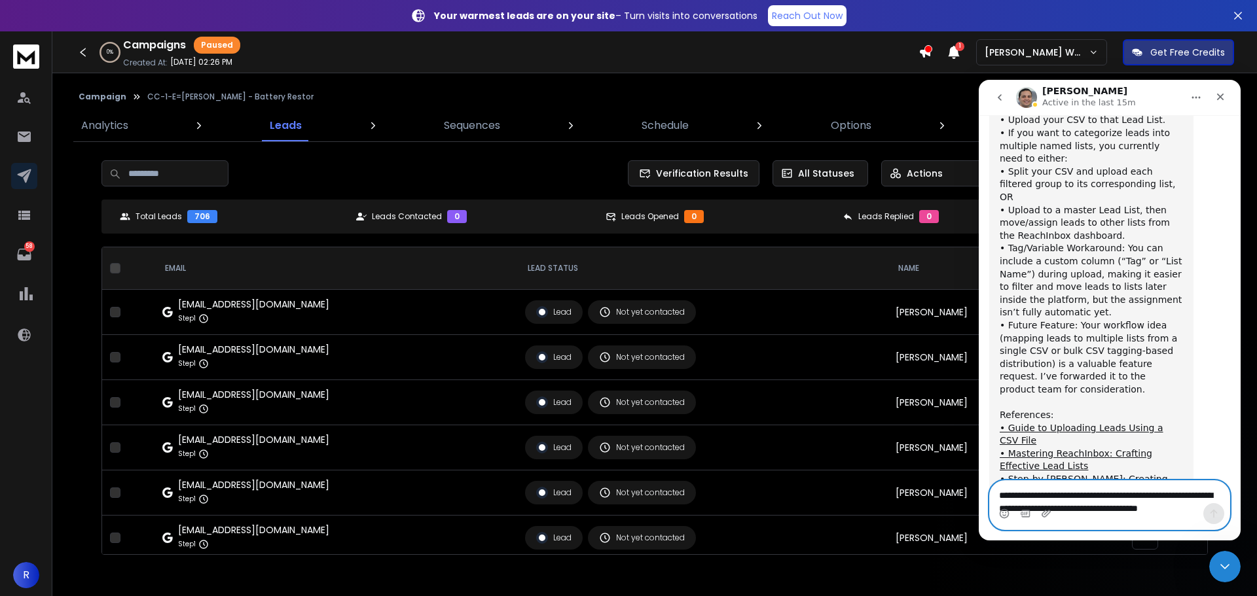
scroll to position [7060, 0]
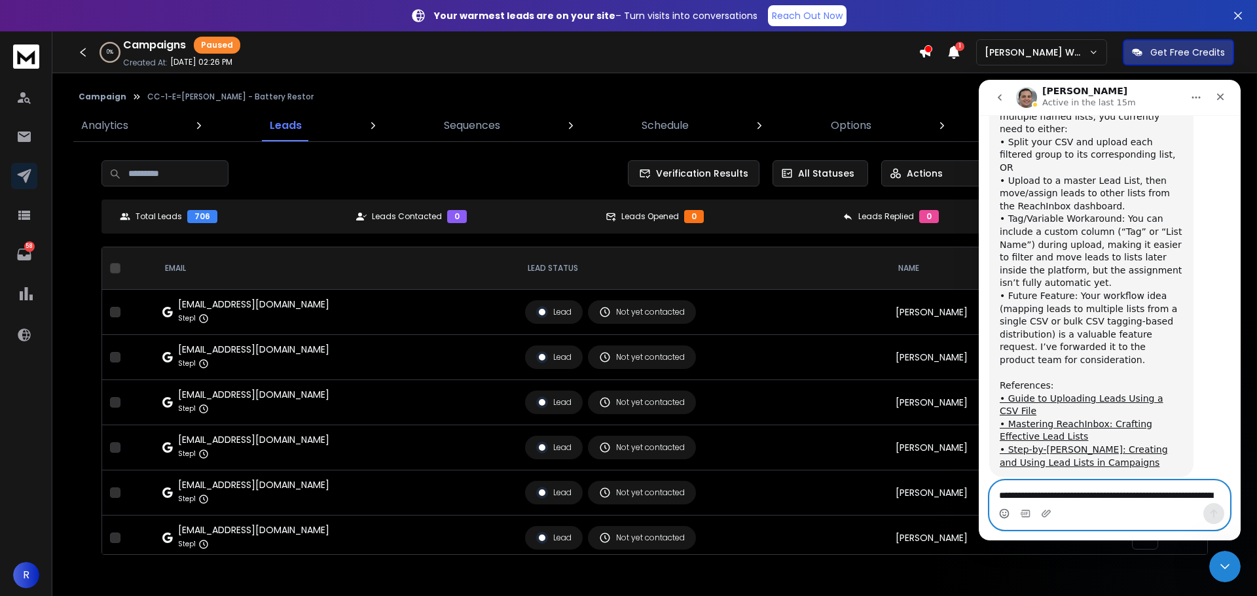
drag, startPoint x: 1002, startPoint y: 514, endPoint x: 1736, endPoint y: 469, distance: 734.6
click at [1002, 514] on icon "Emoji picker" at bounding box center [1004, 514] width 10 height 10
click at [1080, 497] on textarea "**********" at bounding box center [1110, 492] width 240 height 22
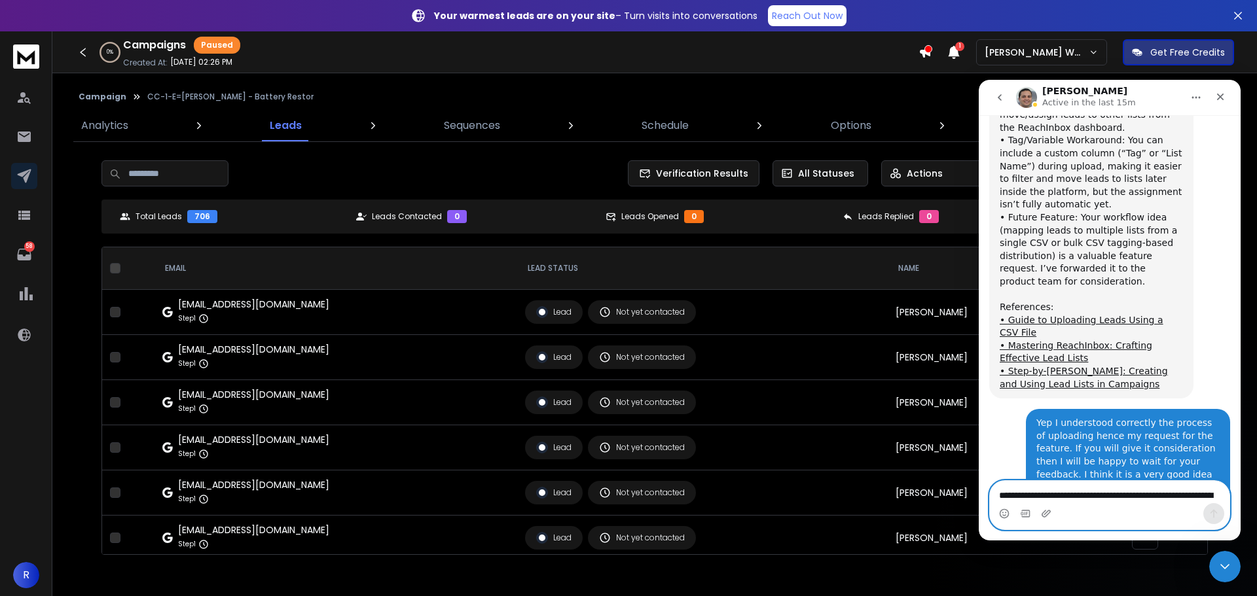
scroll to position [7147, 0]
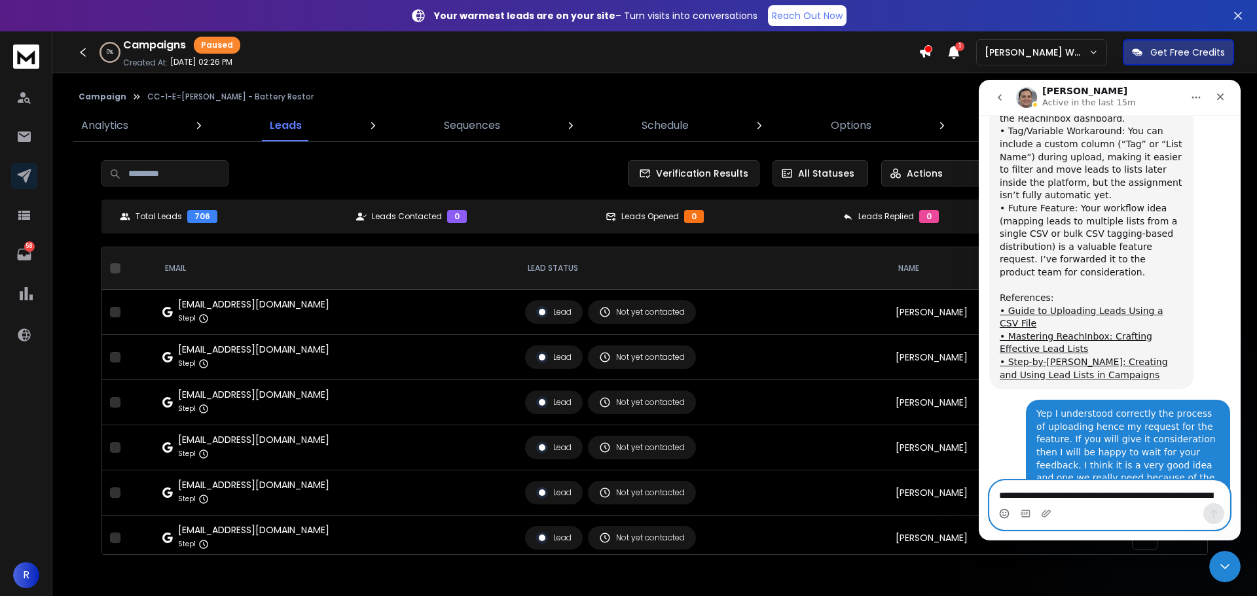
click at [1004, 511] on icon "Emoji picker" at bounding box center [1004, 514] width 10 height 10
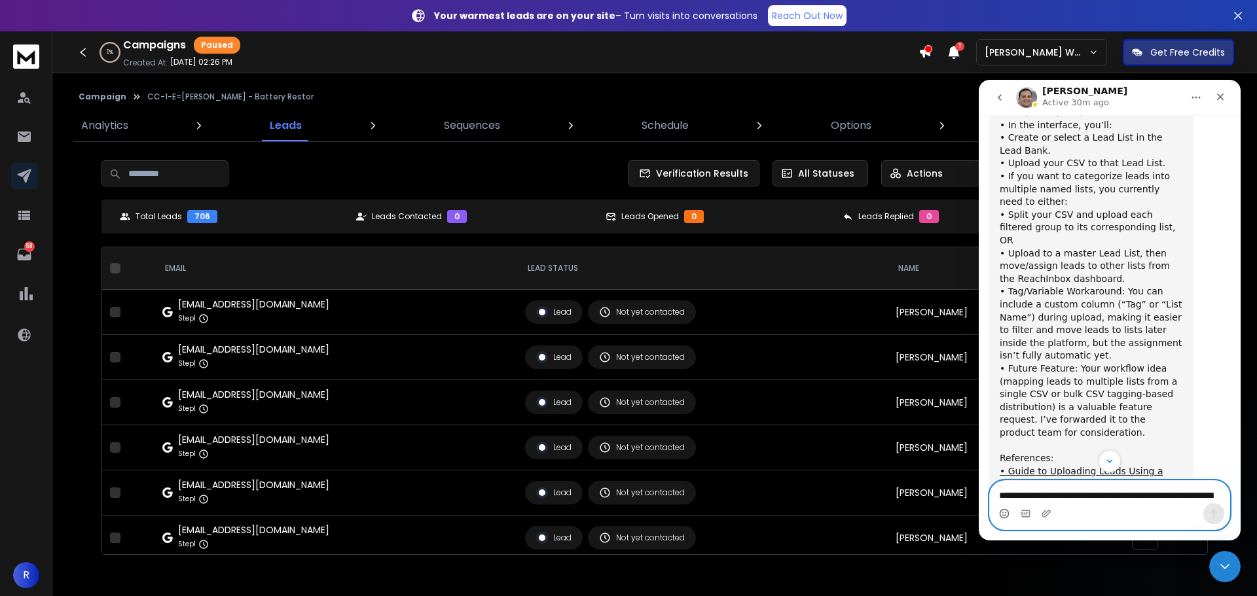
scroll to position [7235, 0]
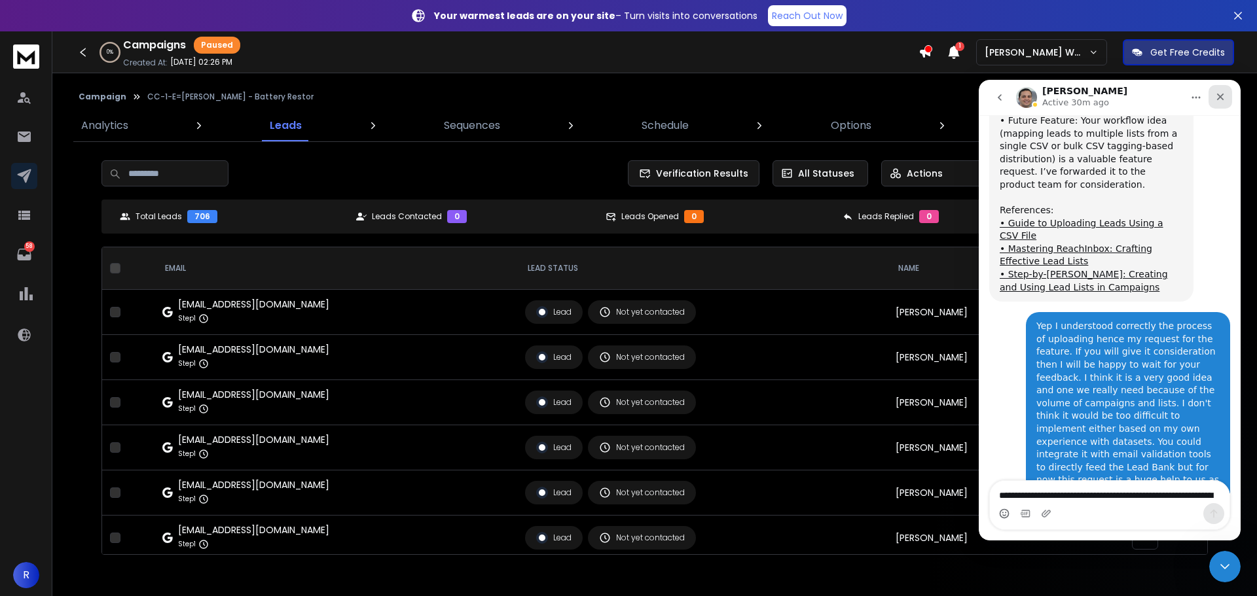
drag, startPoint x: 2205, startPoint y: 170, endPoint x: 1226, endPoint y: 90, distance: 982.0
click at [1226, 90] on div "Close" at bounding box center [1221, 97] width 24 height 24
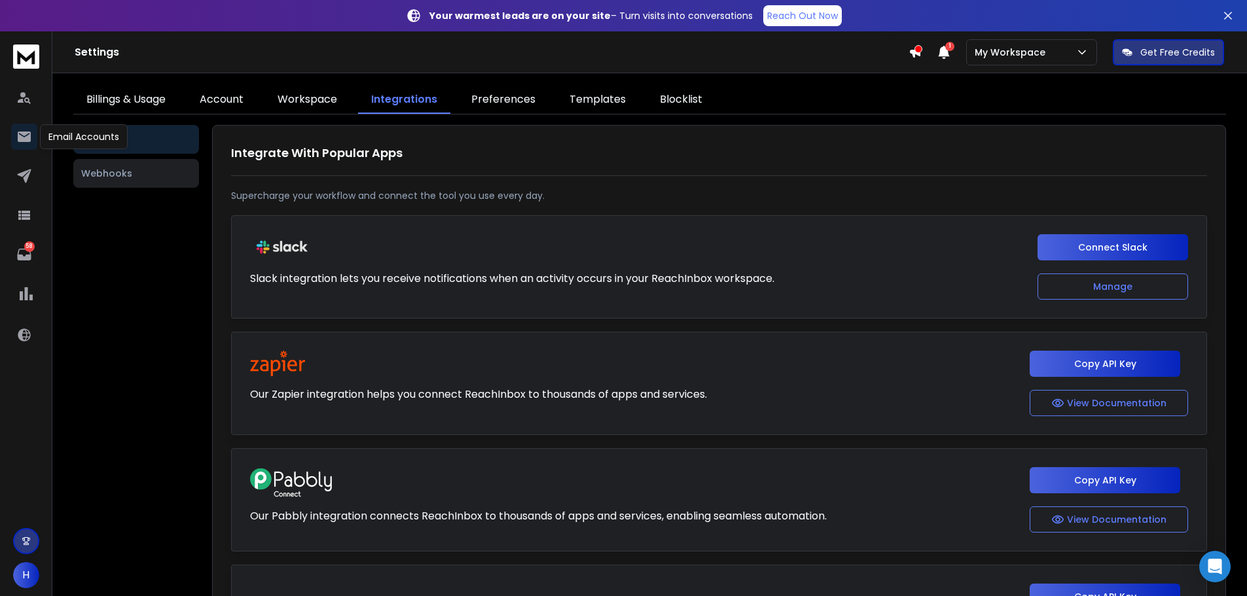
click at [24, 134] on icon at bounding box center [24, 137] width 13 height 10
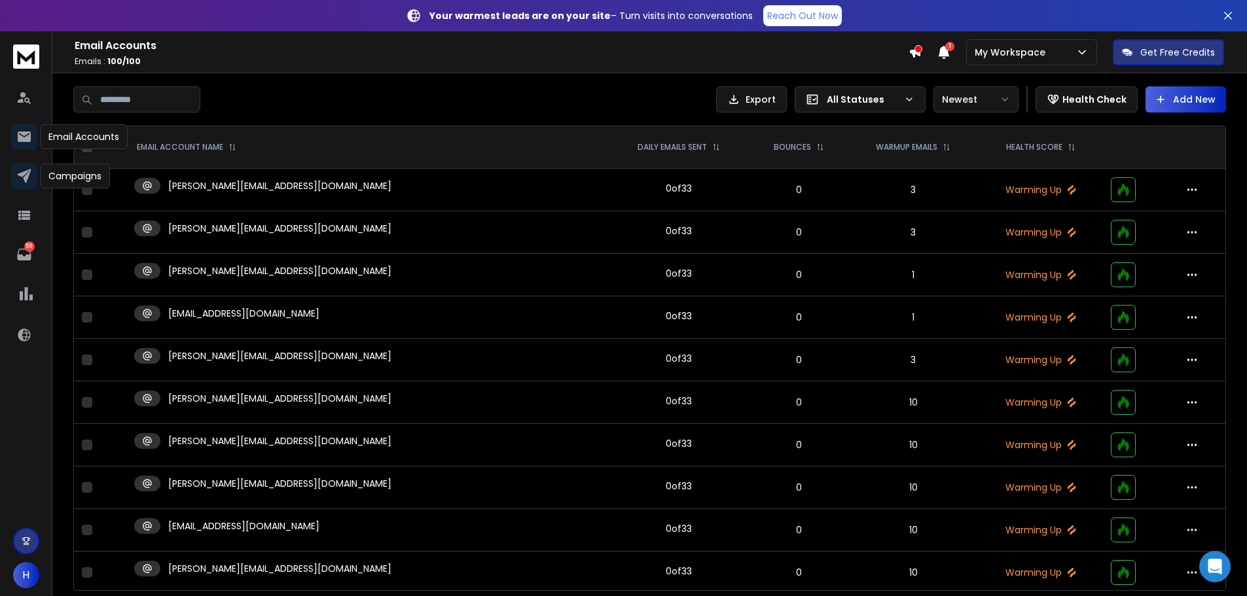
click at [29, 174] on icon at bounding box center [24, 176] width 14 height 14
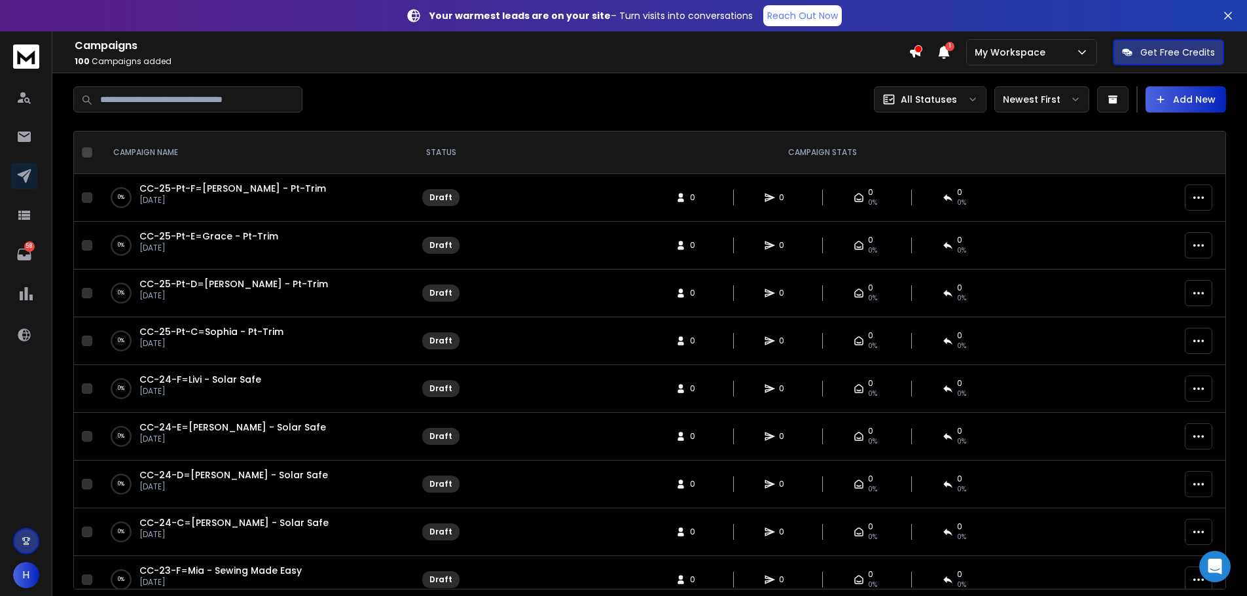
click at [236, 193] on span "CC-25-Pt-F=[PERSON_NAME] - Pt-Trim" at bounding box center [232, 188] width 187 height 13
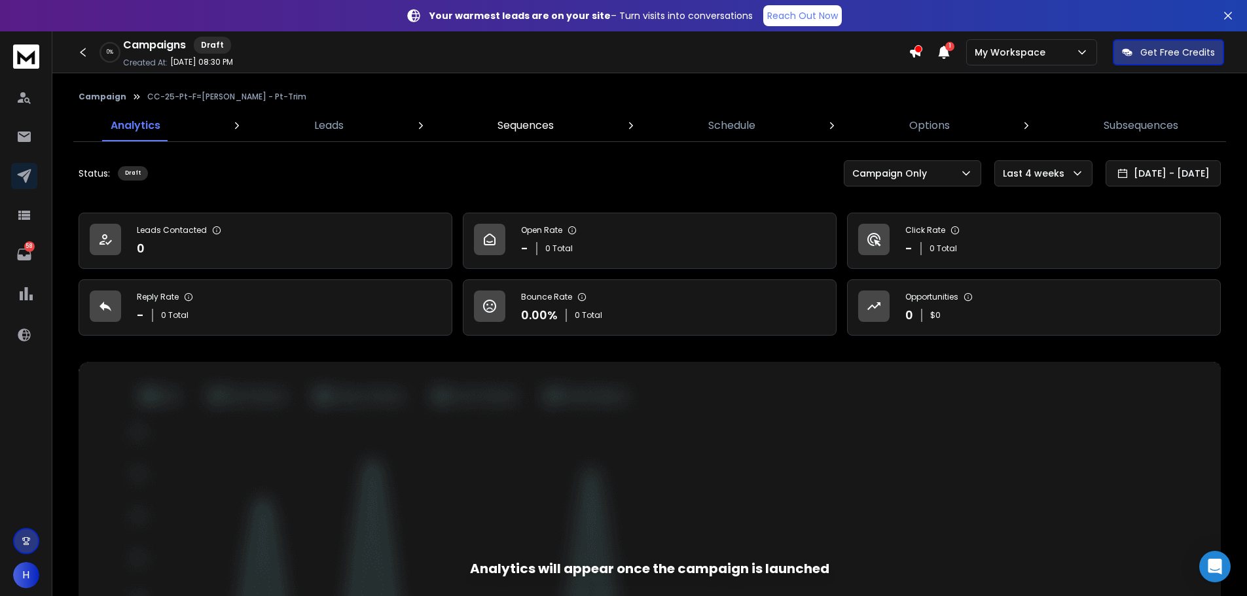
click at [522, 128] on p "Sequences" at bounding box center [526, 126] width 56 height 16
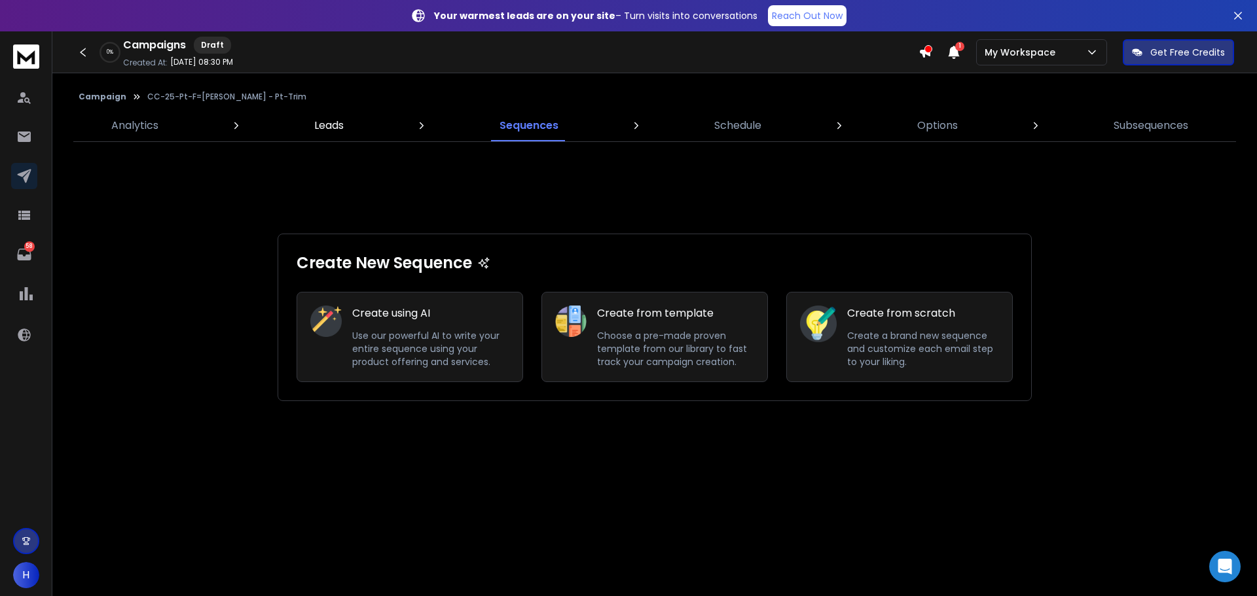
click at [326, 122] on p "Leads" at bounding box center [328, 126] width 29 height 16
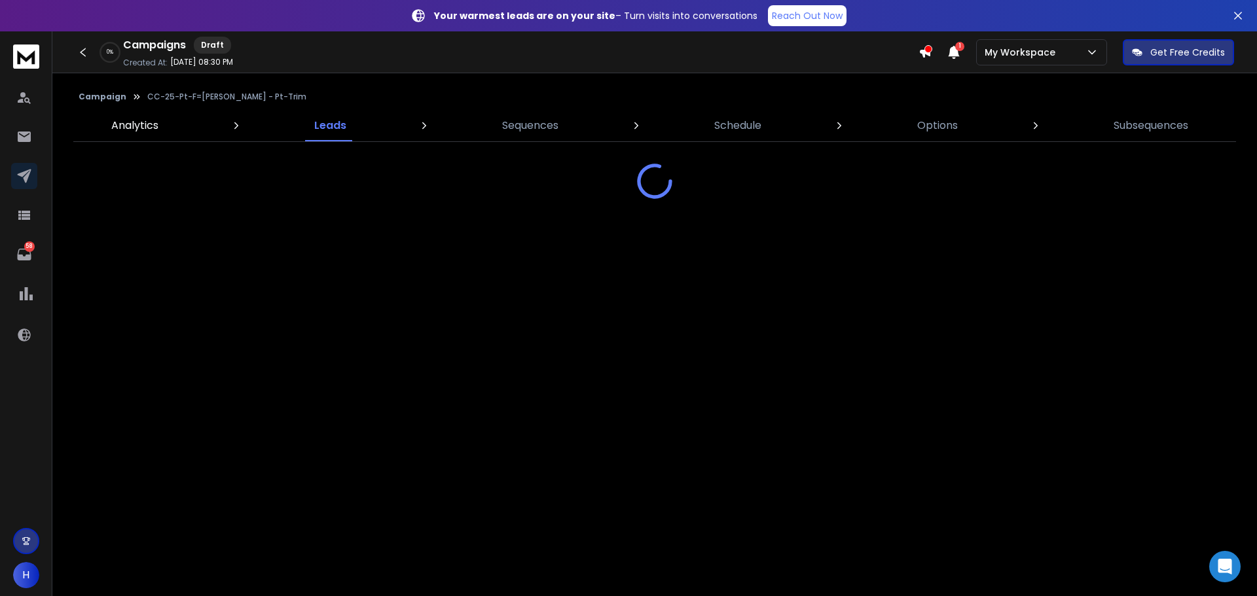
click at [151, 126] on p "Analytics" at bounding box center [134, 126] width 47 height 16
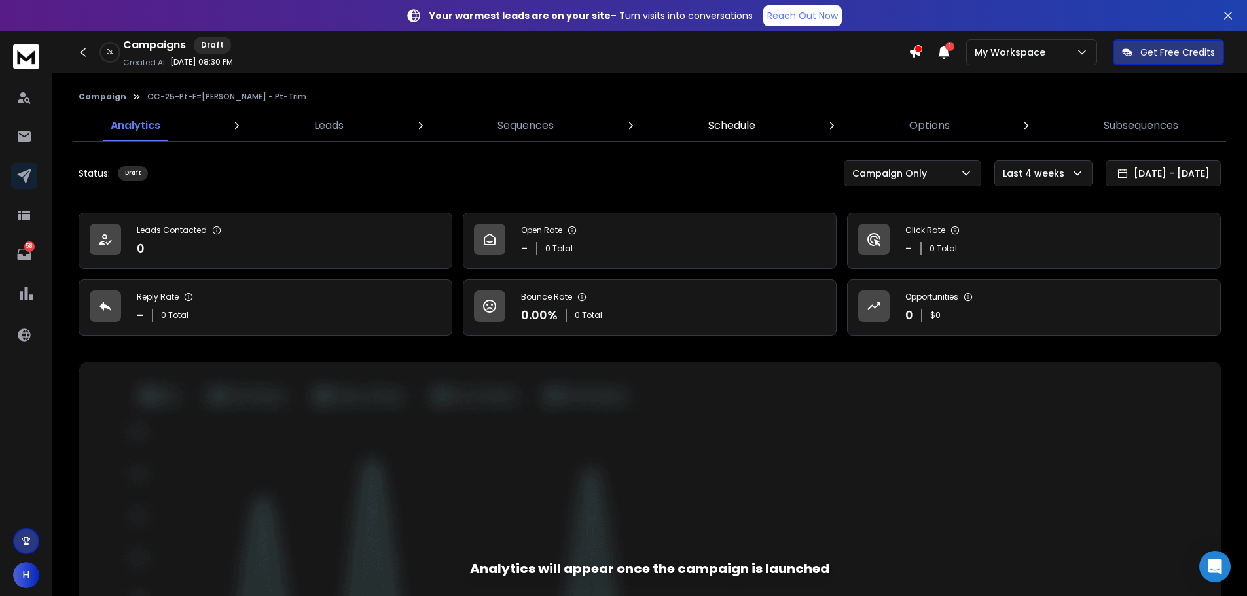
click at [752, 124] on p "Schedule" at bounding box center [731, 126] width 47 height 16
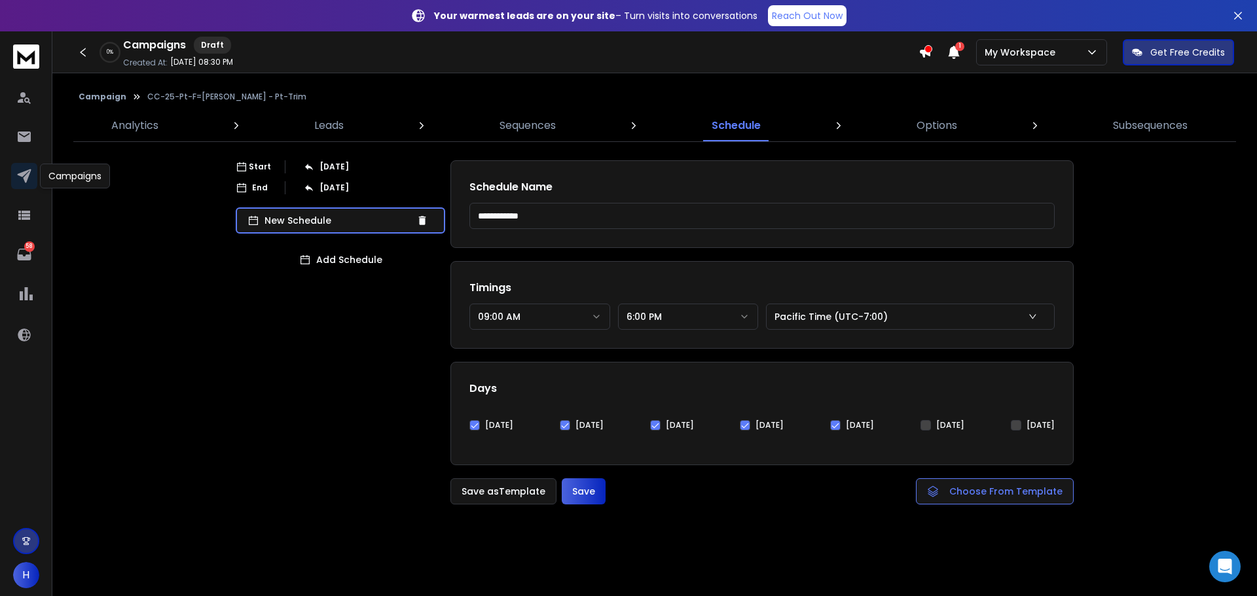
click at [25, 172] on icon at bounding box center [24, 176] width 14 height 14
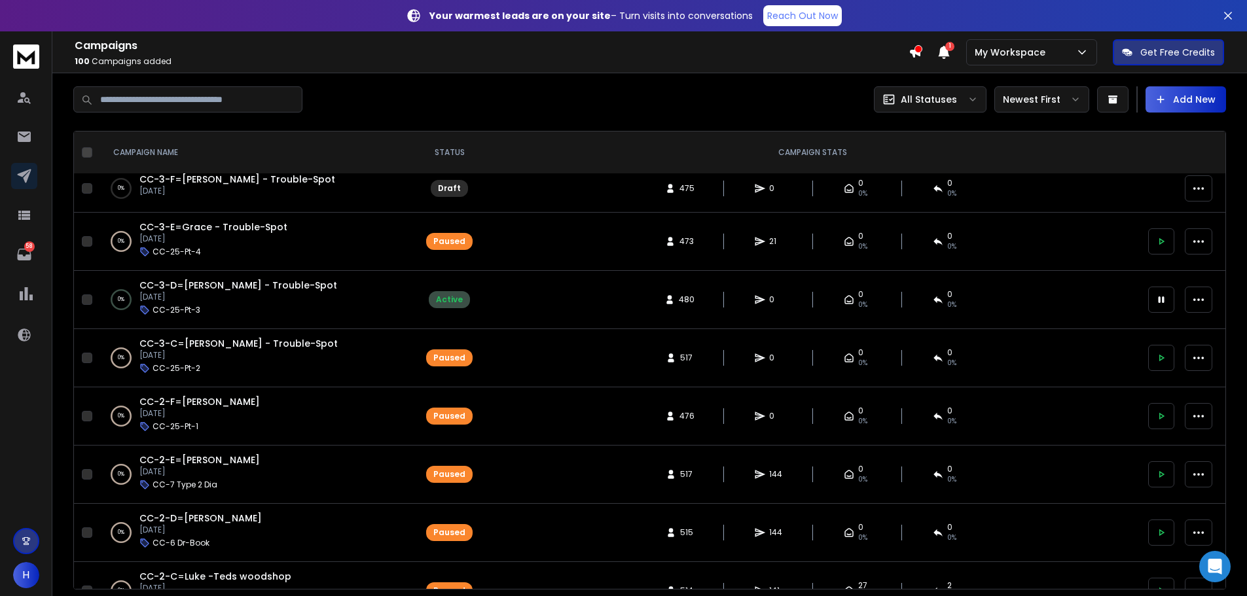
scroll to position [4162, 0]
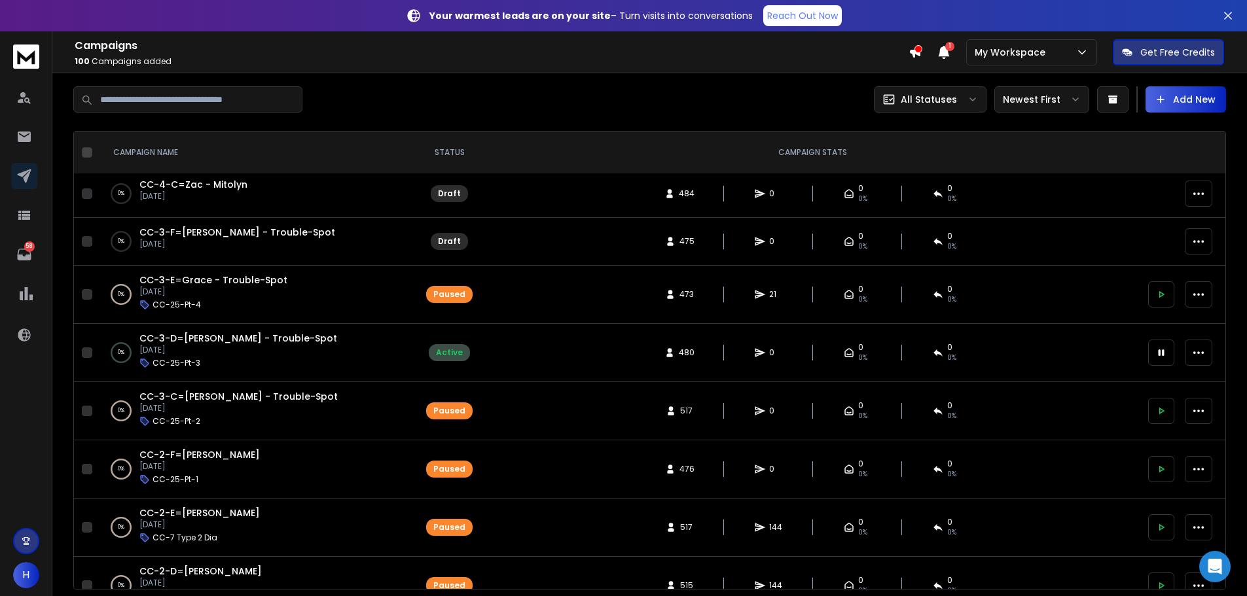
click at [202, 348] on p "[DATE]" at bounding box center [238, 350] width 198 height 10
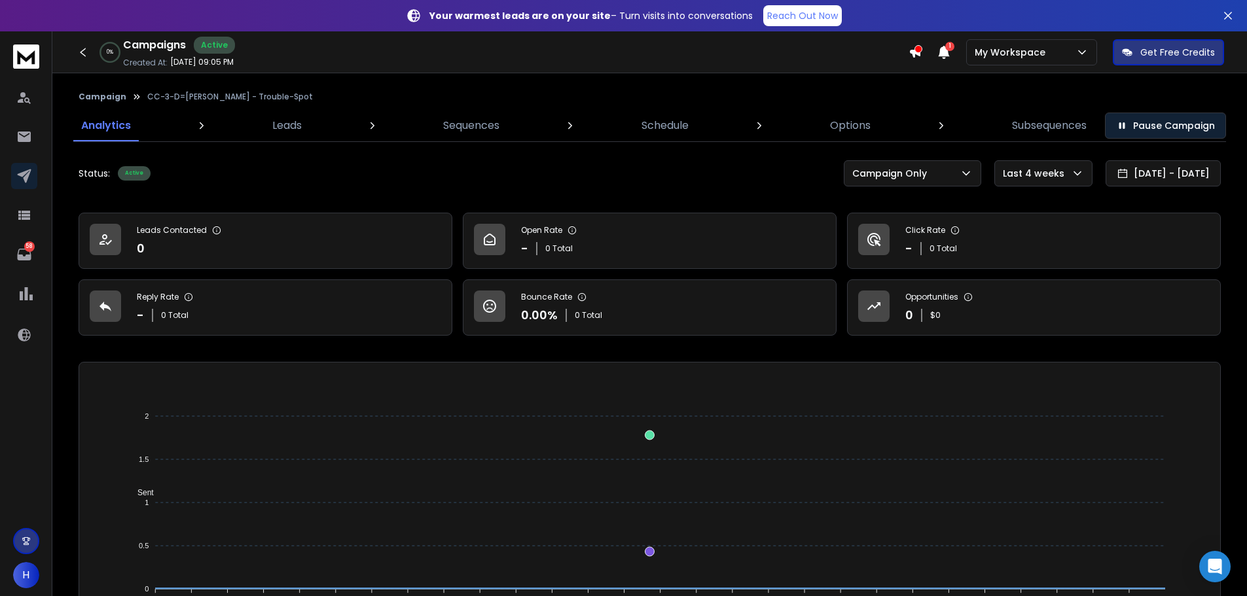
click at [1149, 122] on button "Pause Campaign" at bounding box center [1165, 126] width 121 height 26
click at [27, 172] on icon at bounding box center [24, 176] width 16 height 16
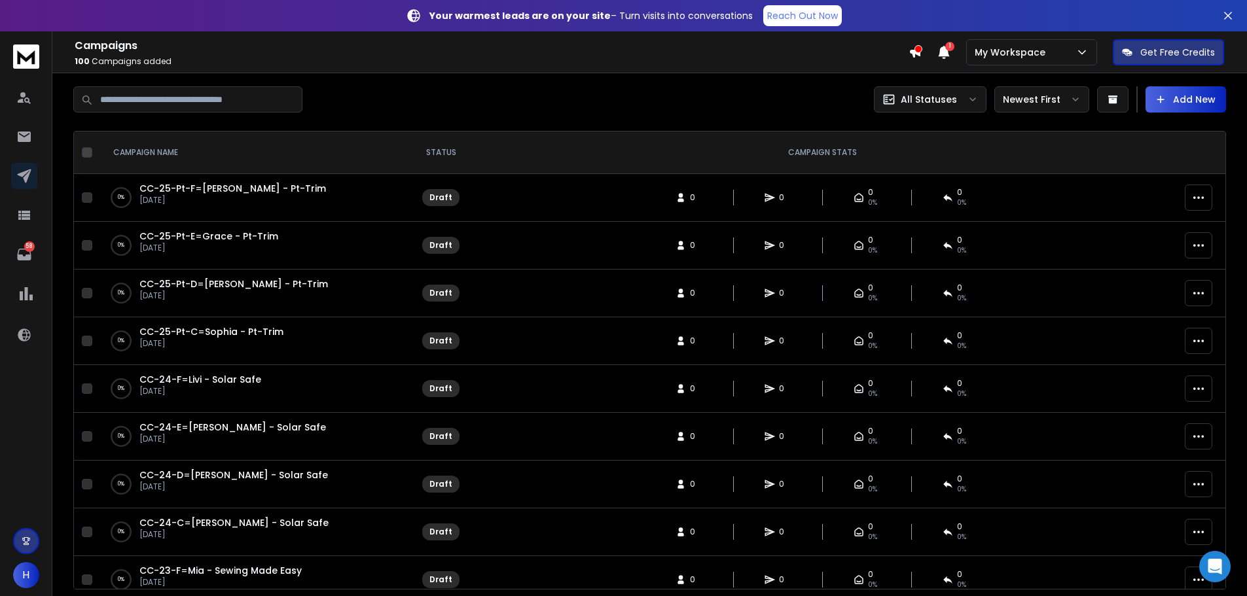
click at [141, 100] on input at bounding box center [187, 99] width 229 height 26
type input "****"
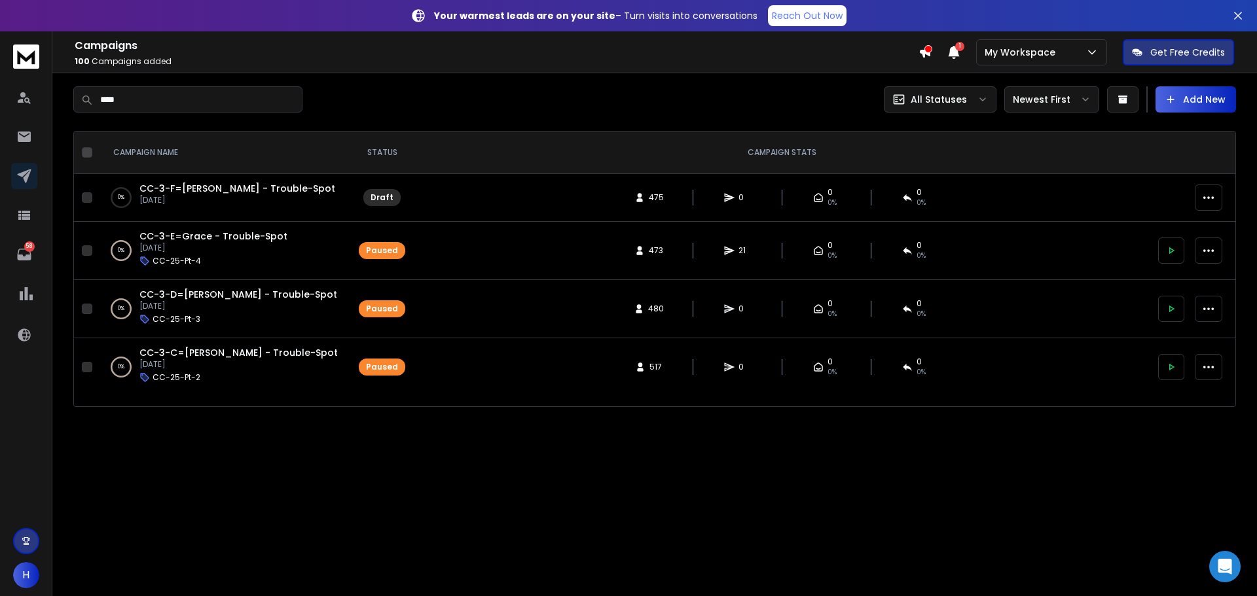
drag, startPoint x: 126, startPoint y: 96, endPoint x: 79, endPoint y: 88, distance: 47.3
click at [79, 88] on input "****" at bounding box center [187, 99] width 229 height 26
